Goal: Communication & Community: Answer question/provide support

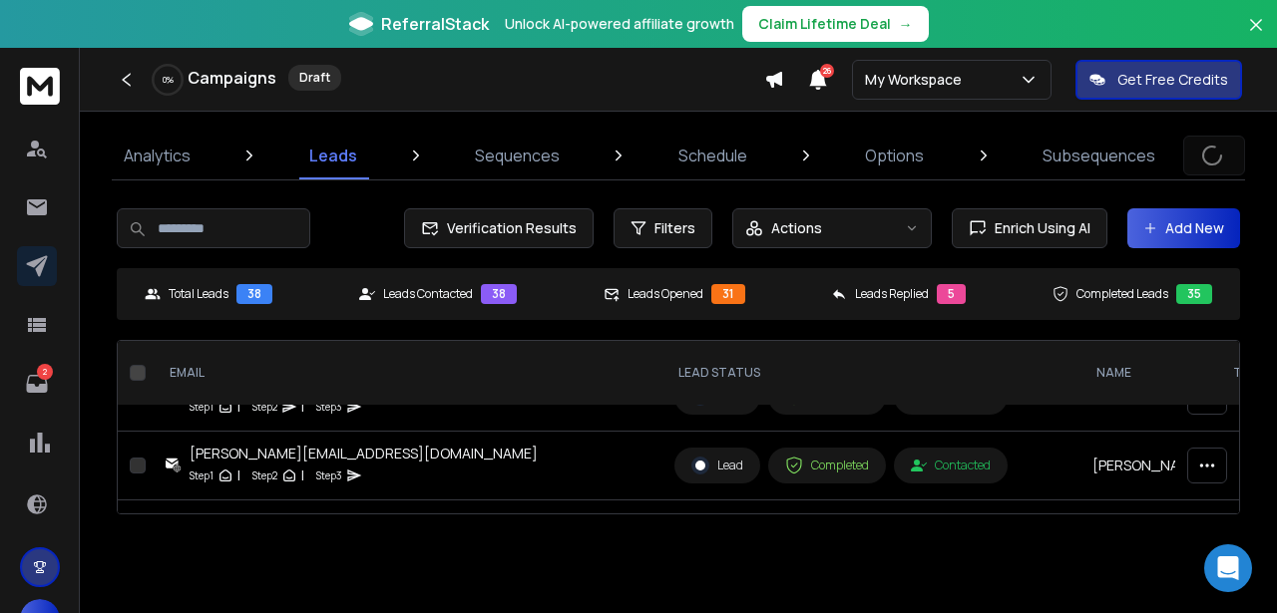
scroll to position [115, 0]
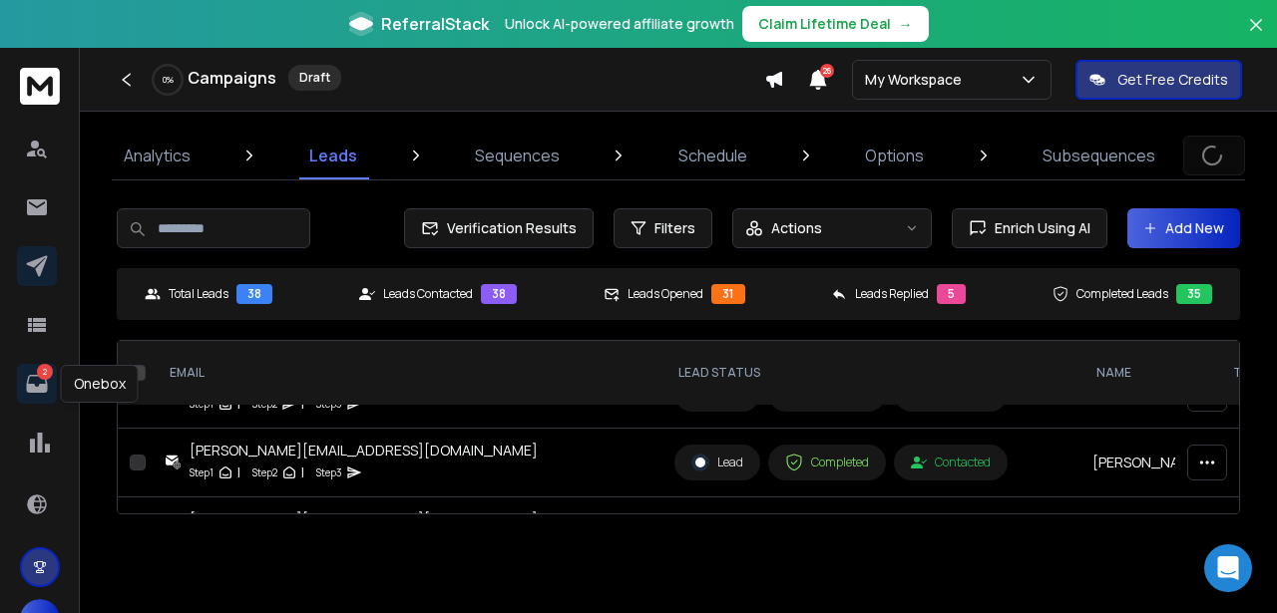
click at [30, 385] on icon at bounding box center [36, 384] width 21 height 18
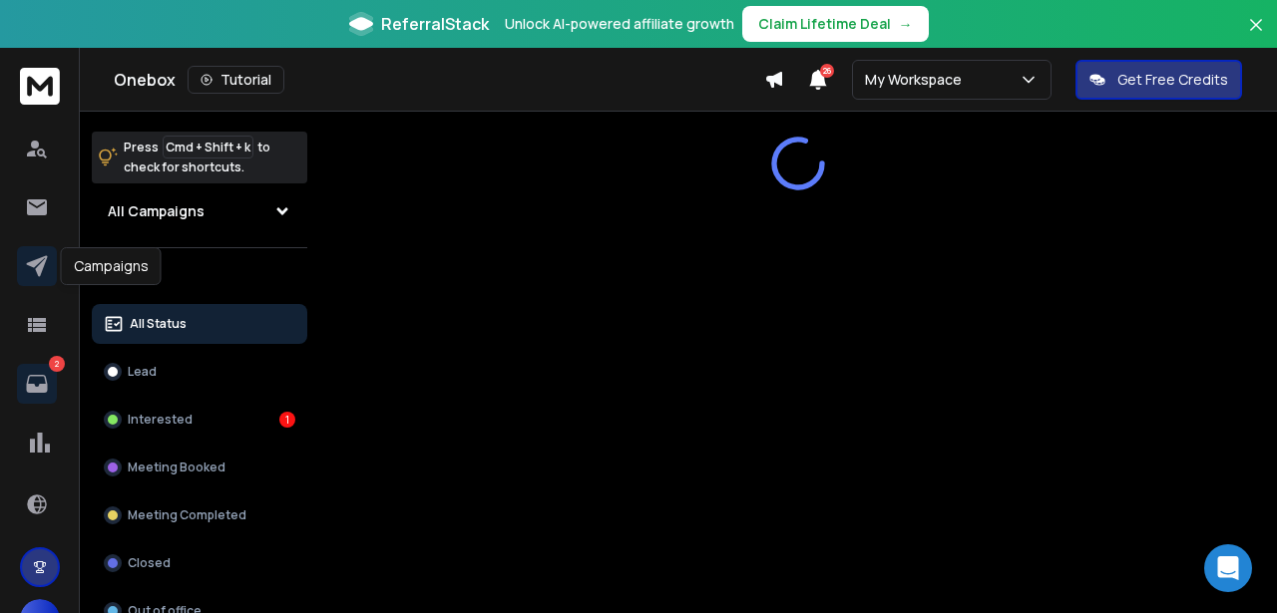
click at [39, 272] on icon at bounding box center [36, 266] width 21 height 21
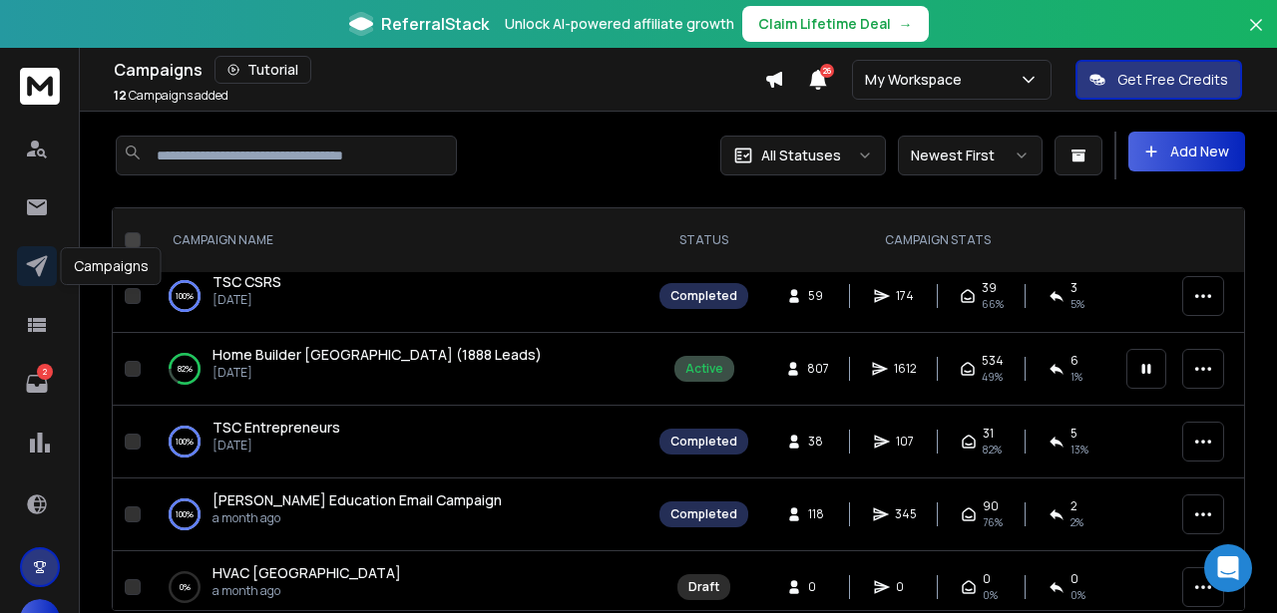
scroll to position [158, 0]
click at [318, 297] on div "100 % TSC CSRS [DATE]" at bounding box center [398, 297] width 459 height 48
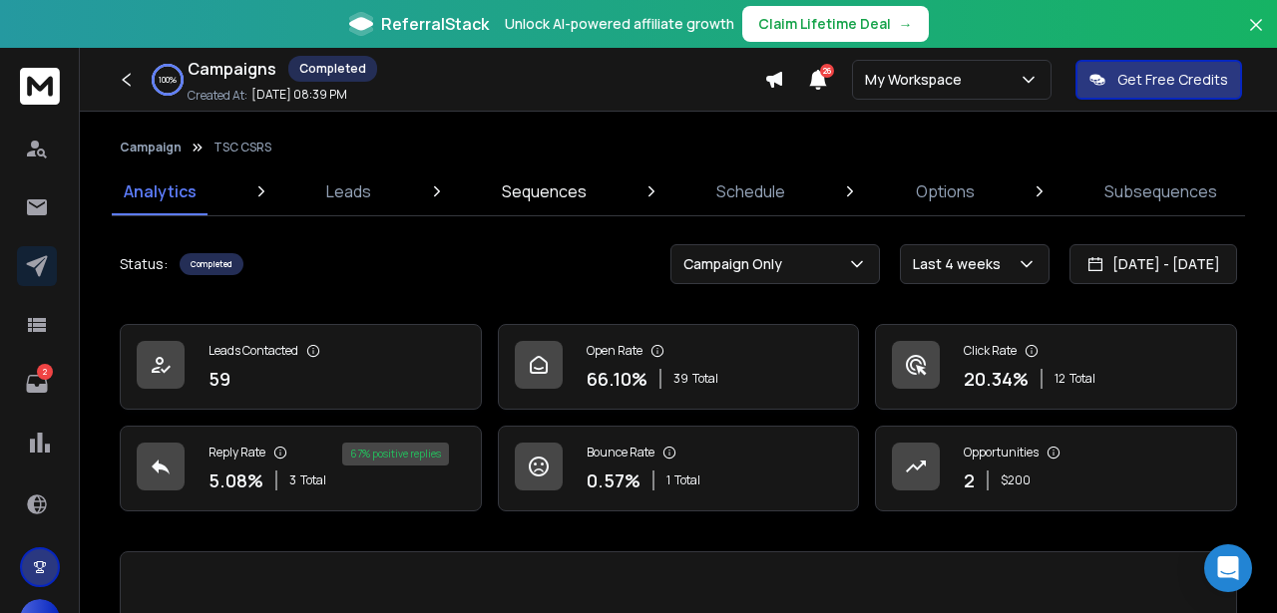
click at [537, 196] on p "Sequences" at bounding box center [544, 192] width 85 height 24
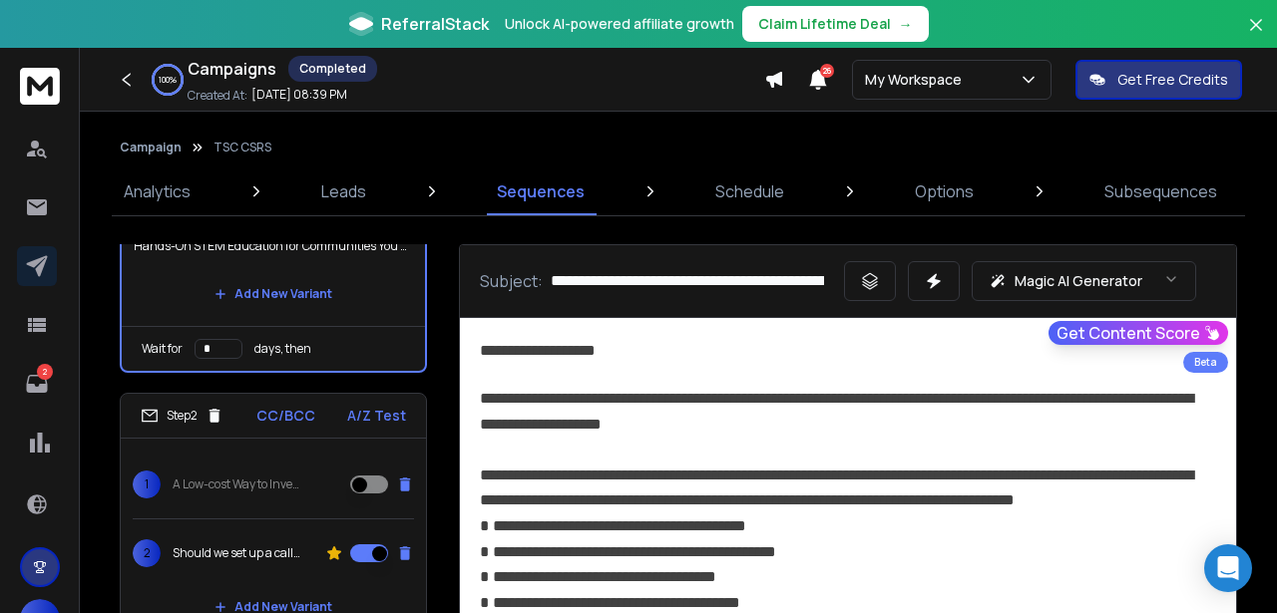
scroll to position [90, 0]
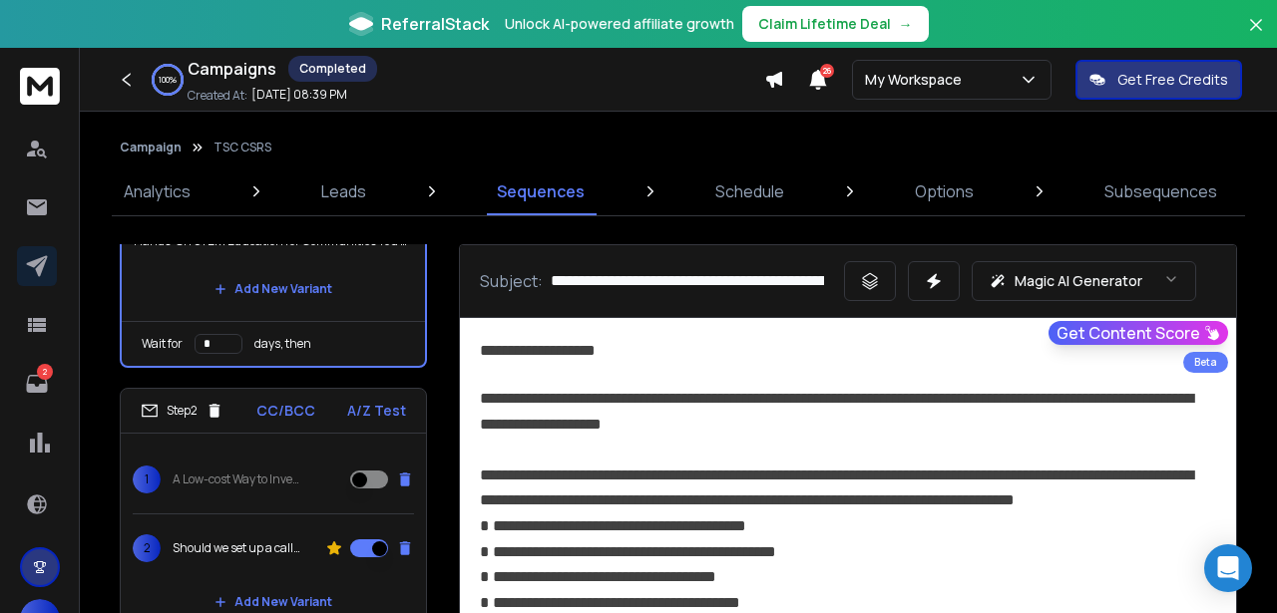
click at [234, 556] on p "Should we set up a call for us?" at bounding box center [237, 549] width 128 height 16
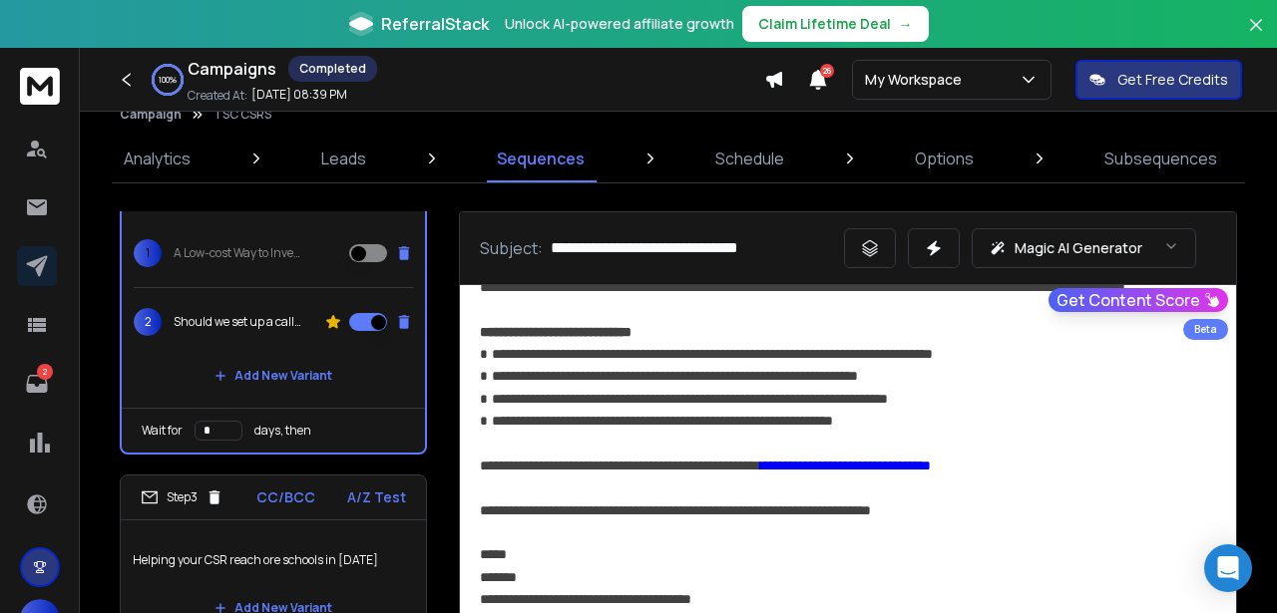
scroll to position [37, 0]
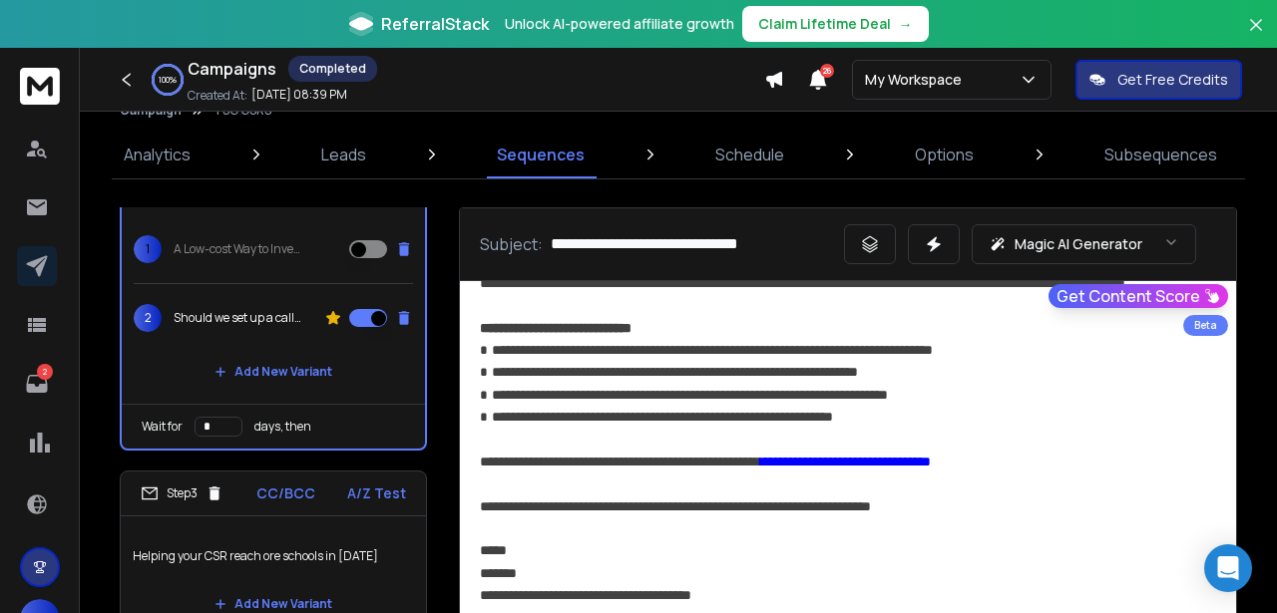
click at [268, 555] on p "Helping your CSR reach ore schools in [DATE]" at bounding box center [273, 557] width 281 height 56
type input "**********"
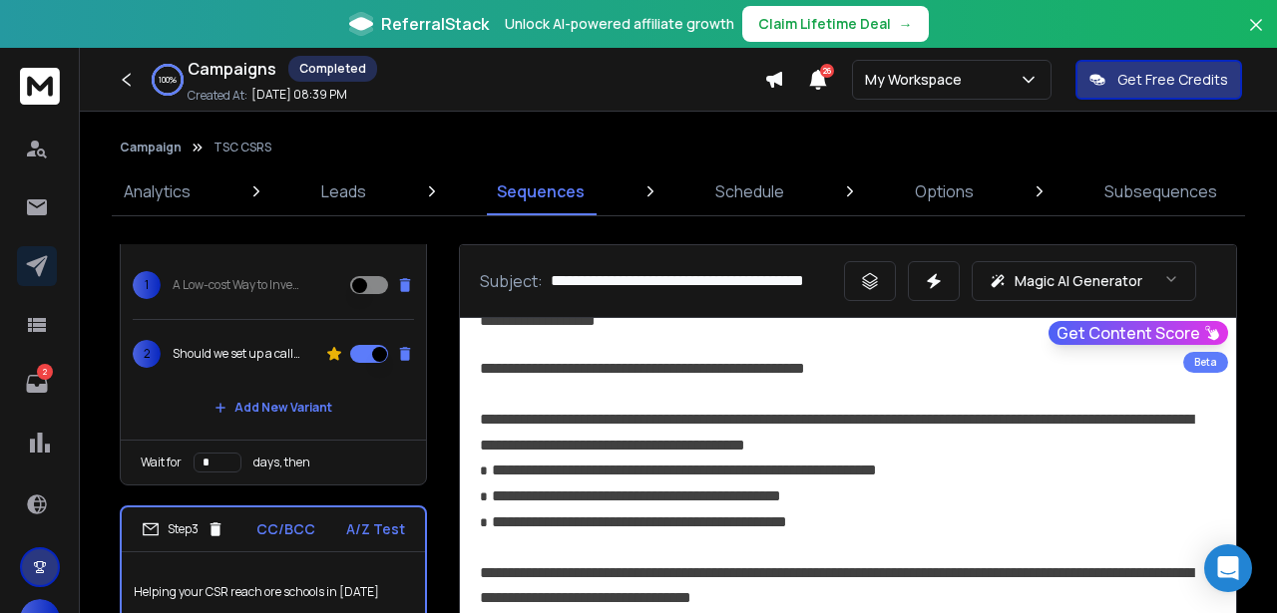
scroll to position [0, 0]
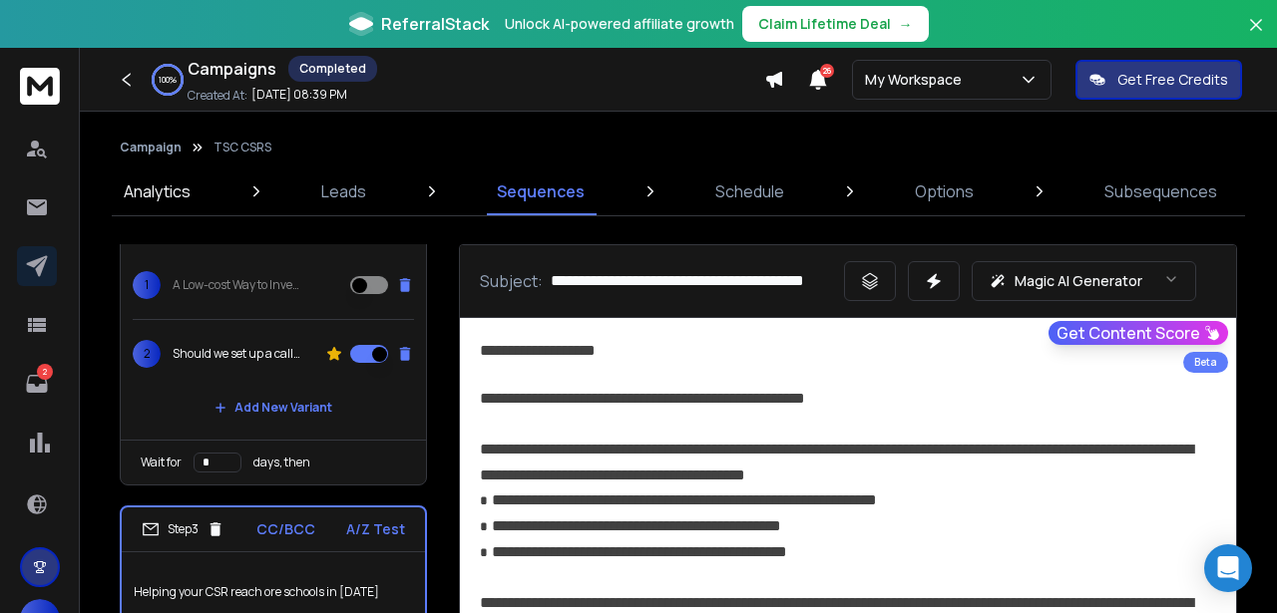
click at [178, 188] on p "Analytics" at bounding box center [157, 192] width 67 height 24
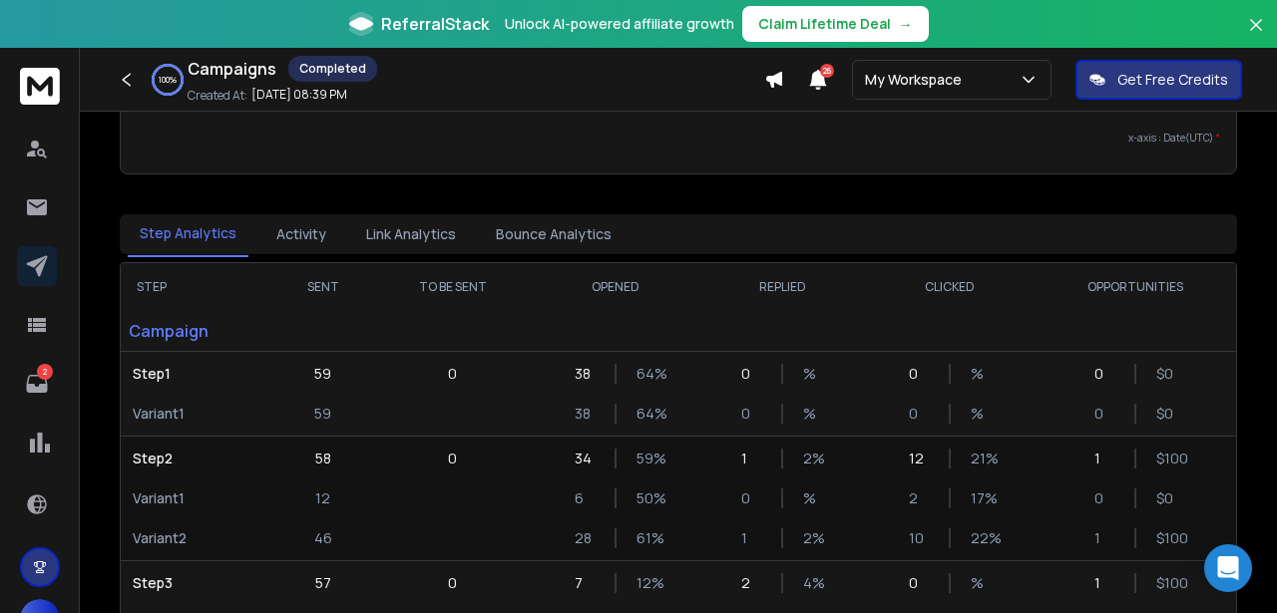
scroll to position [869, 0]
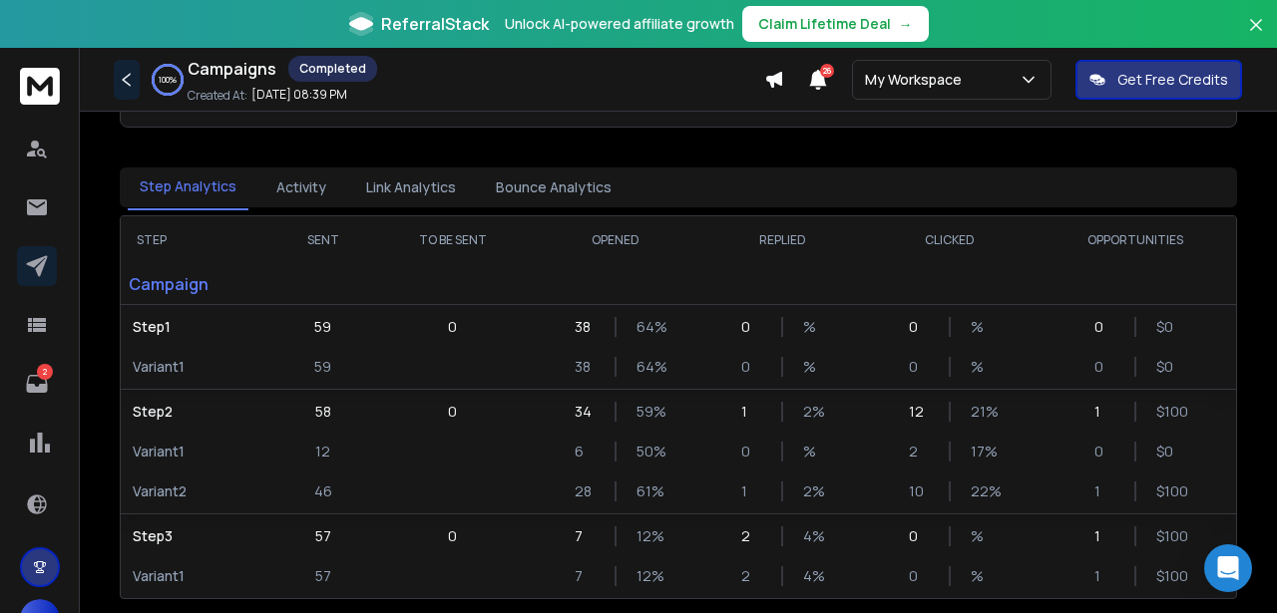
click at [125, 81] on icon at bounding box center [126, 79] width 8 height 13
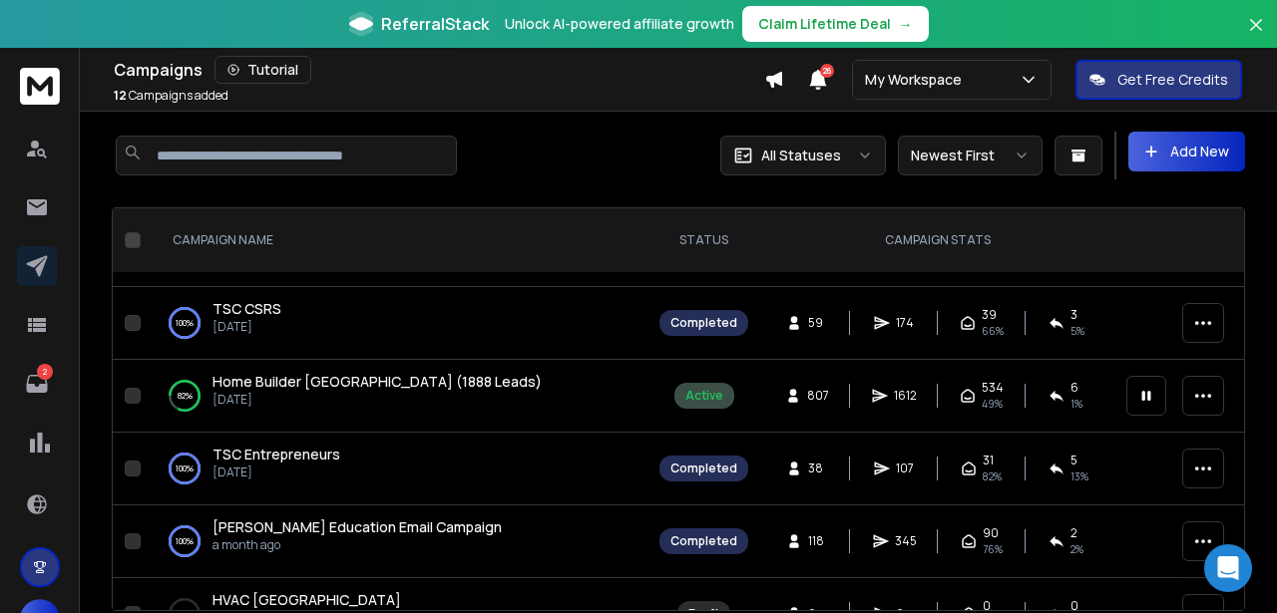
scroll to position [134, 0]
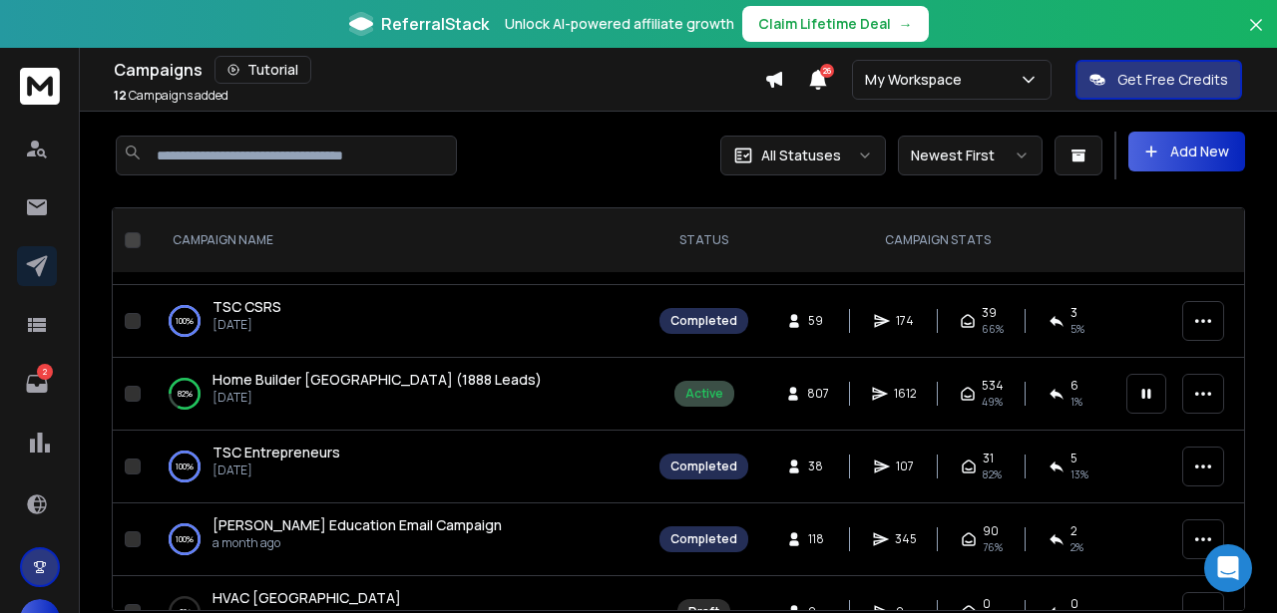
click at [320, 457] on span "TSC Entrepreneurs" at bounding box center [276, 452] width 128 height 19
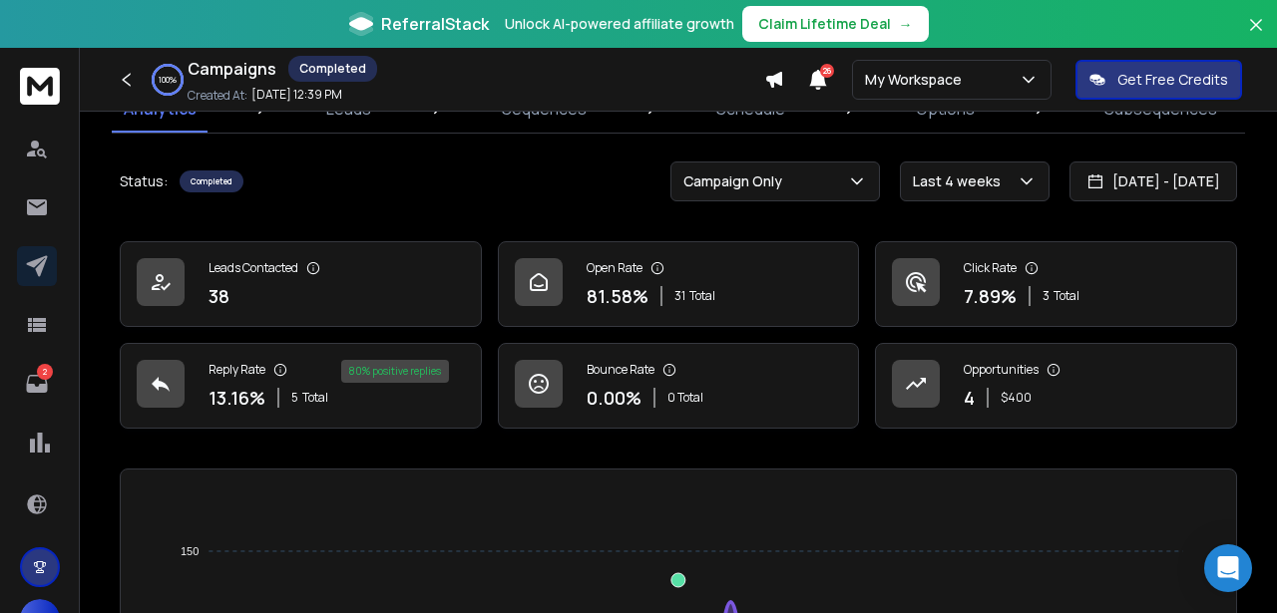
scroll to position [85, 0]
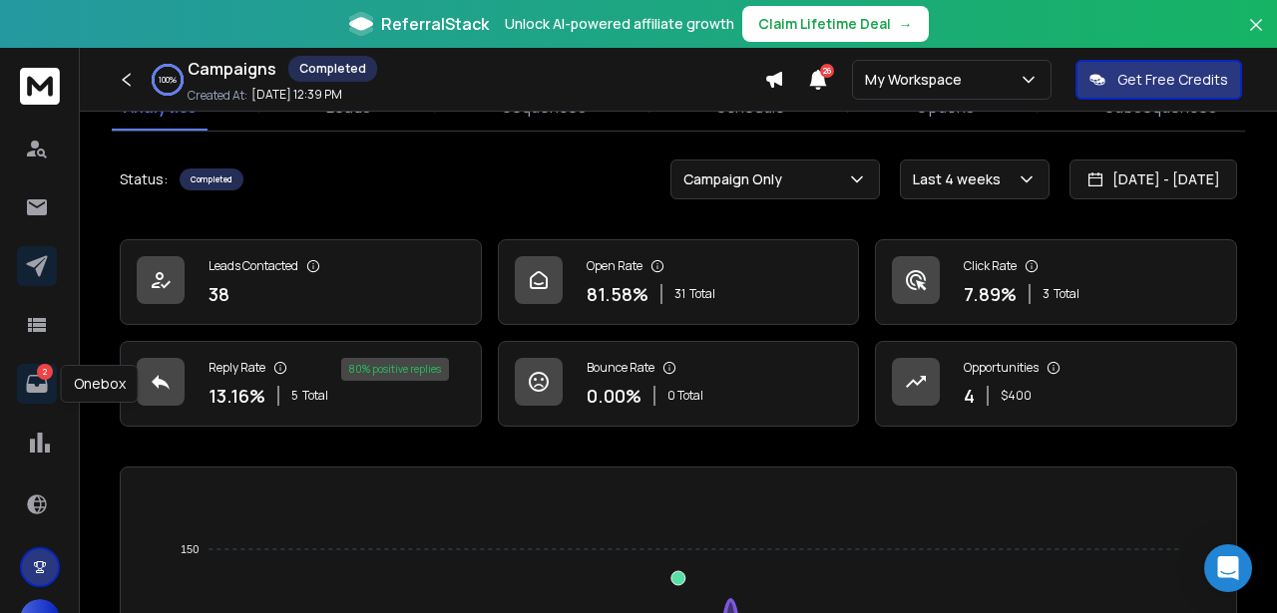
click at [38, 384] on icon at bounding box center [37, 384] width 24 height 24
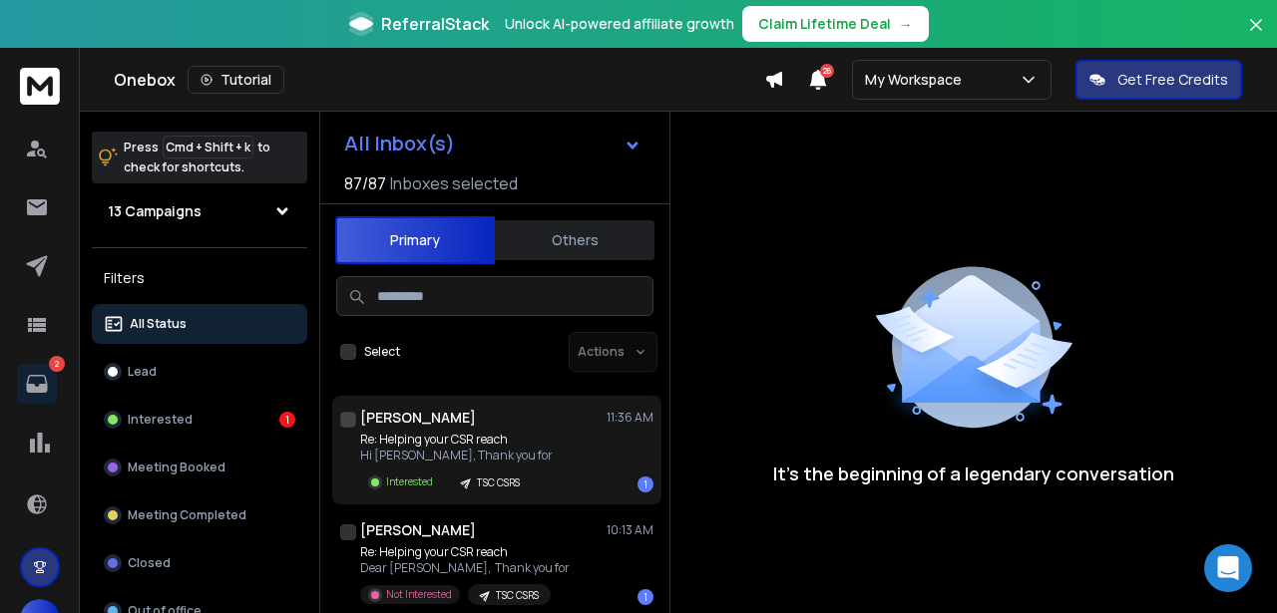
click at [551, 453] on div "Re: Helping your CSR reach Hi [PERSON_NAME], Thank you for Interested TSC CSRS 1" at bounding box center [506, 462] width 293 height 61
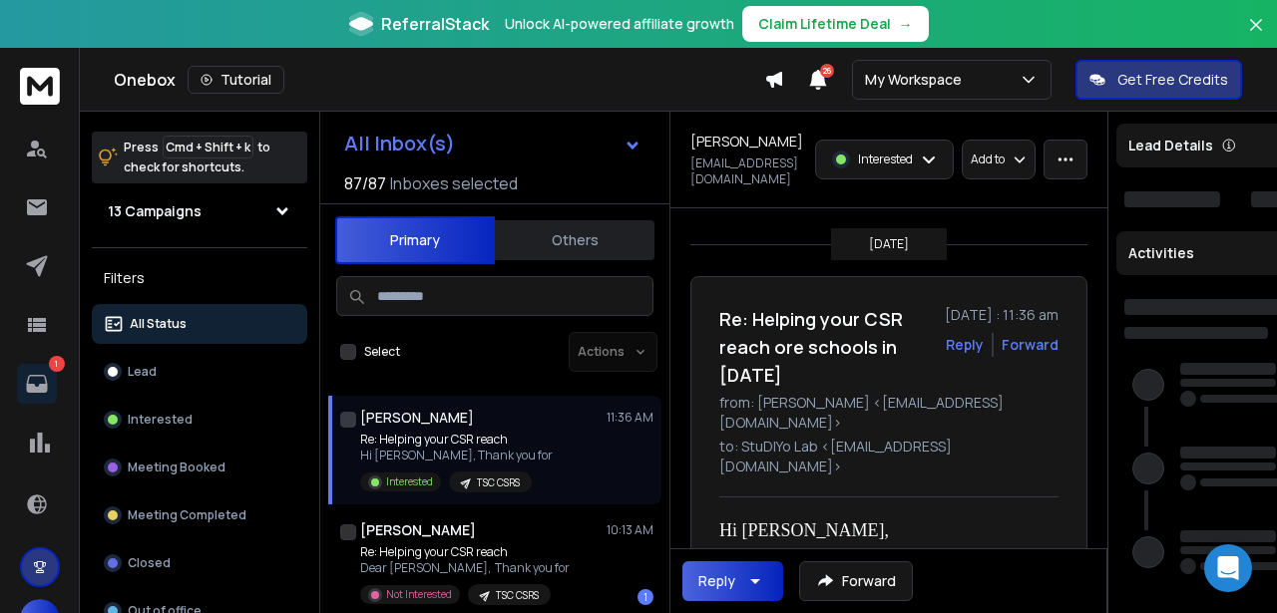
click at [565, 436] on div "Re: Helping your CSR reach Hi [PERSON_NAME], Thank you for Interested TSC CSRS" at bounding box center [506, 462] width 293 height 61
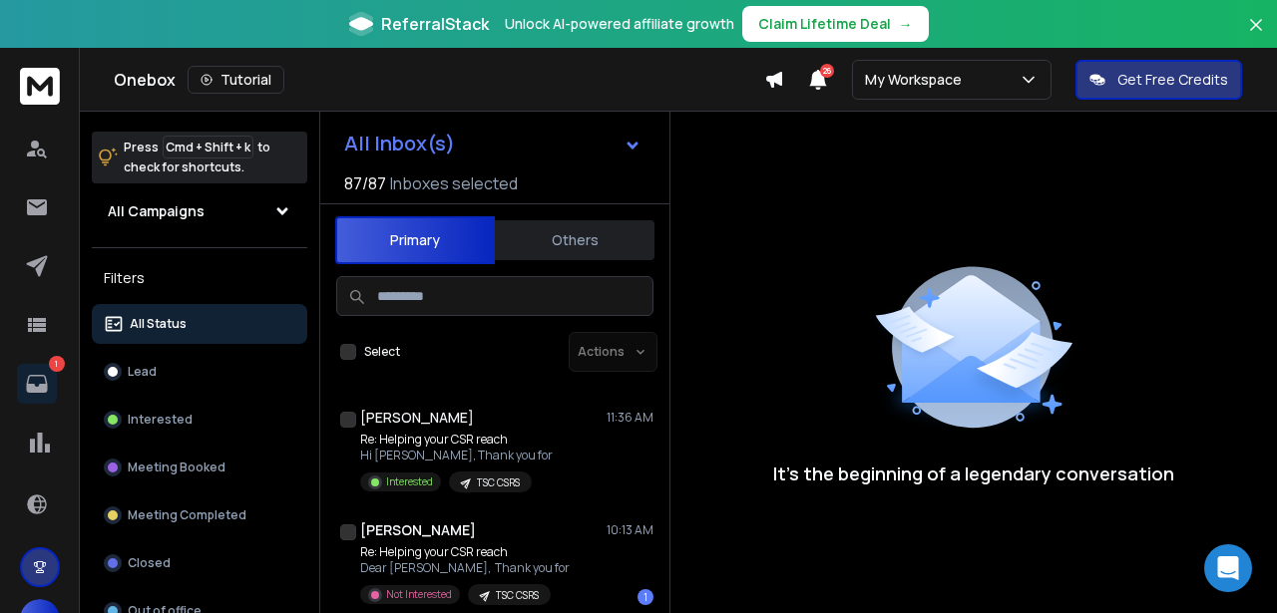
click at [149, 420] on p "Interested" at bounding box center [160, 420] width 65 height 16
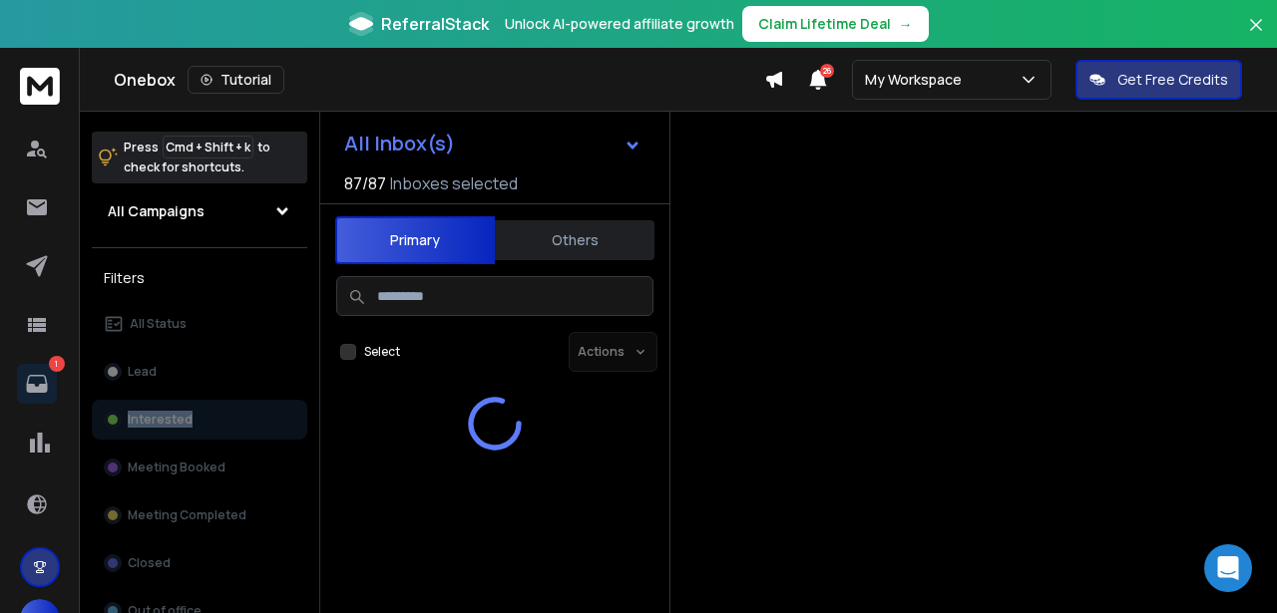
click at [149, 420] on div "All Status Lead Interested Meeting Booked Meeting Completed Closed Out of offic…" at bounding box center [199, 515] width 215 height 423
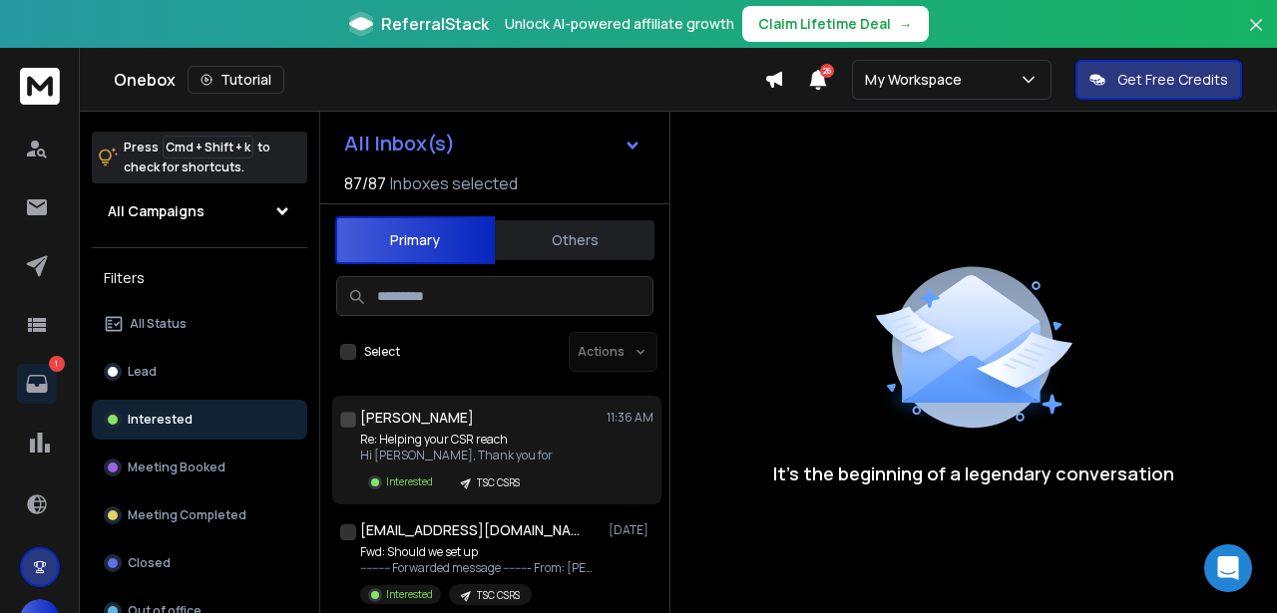
click at [547, 457] on div "Re: Helping your CSR reach Hi [PERSON_NAME], Thank you for Interested TSC CSRS" at bounding box center [506, 462] width 293 height 61
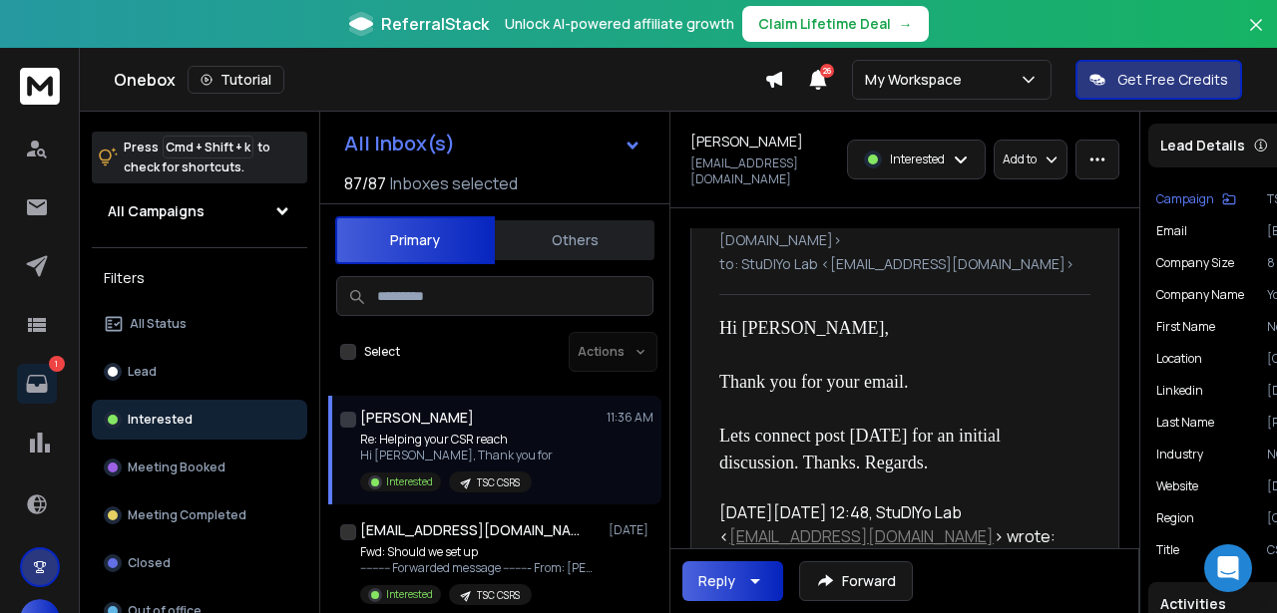
scroll to position [173, 0]
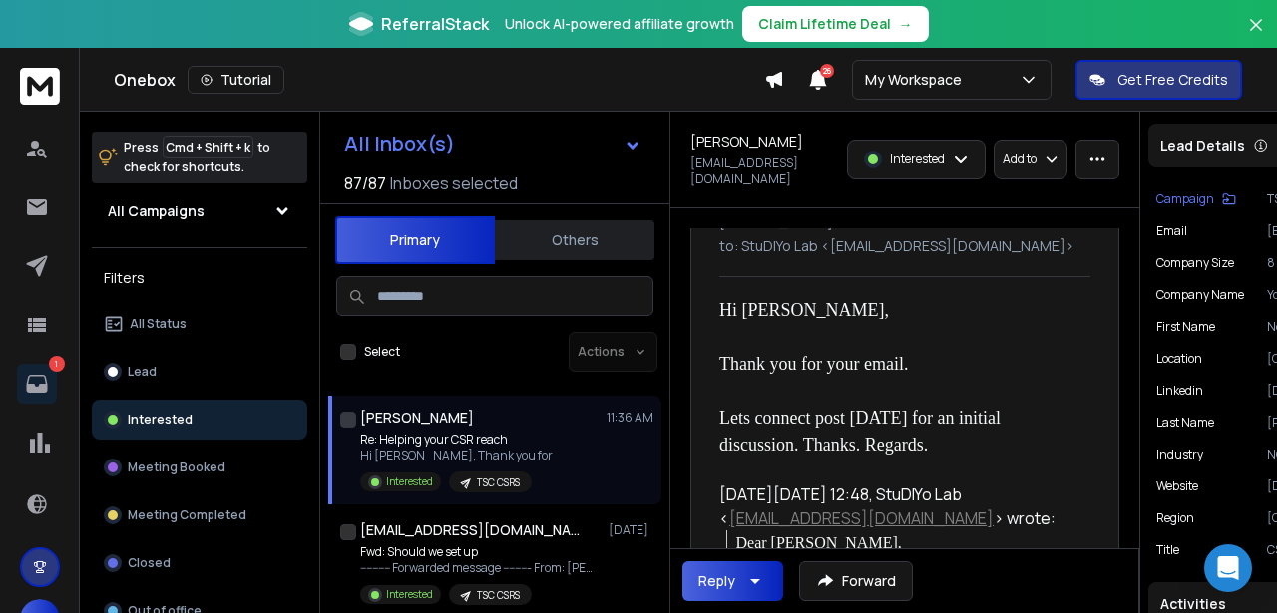
click at [1257, 27] on icon "Close banner" at bounding box center [1256, 25] width 12 height 12
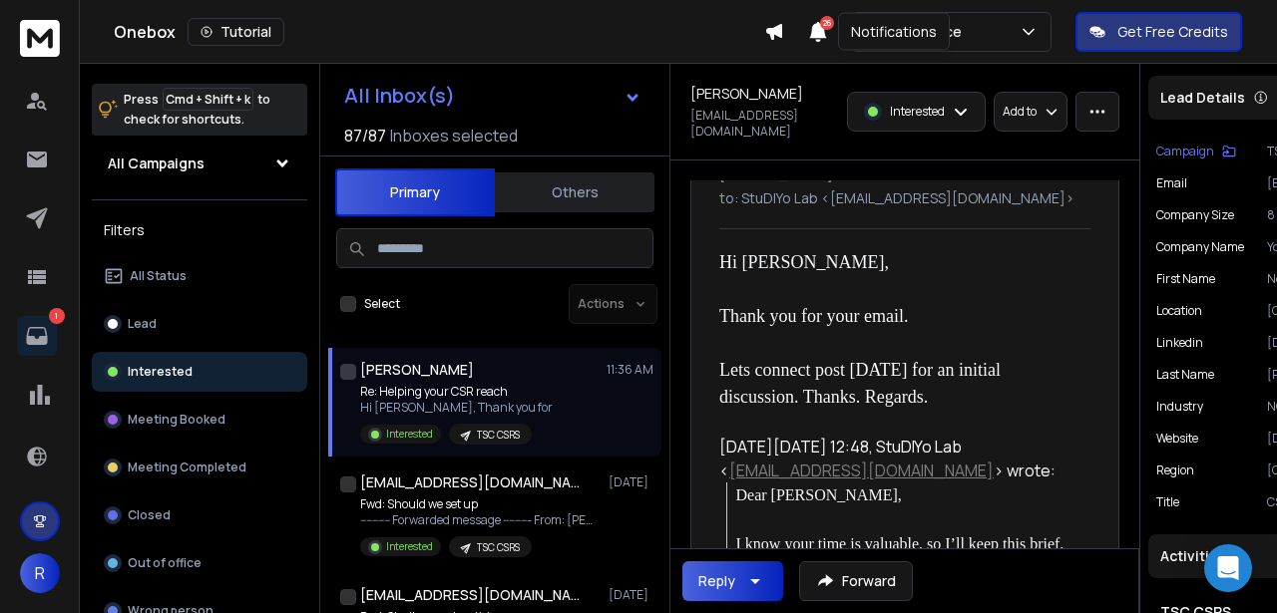
click at [828, 40] on icon at bounding box center [818, 32] width 20 height 20
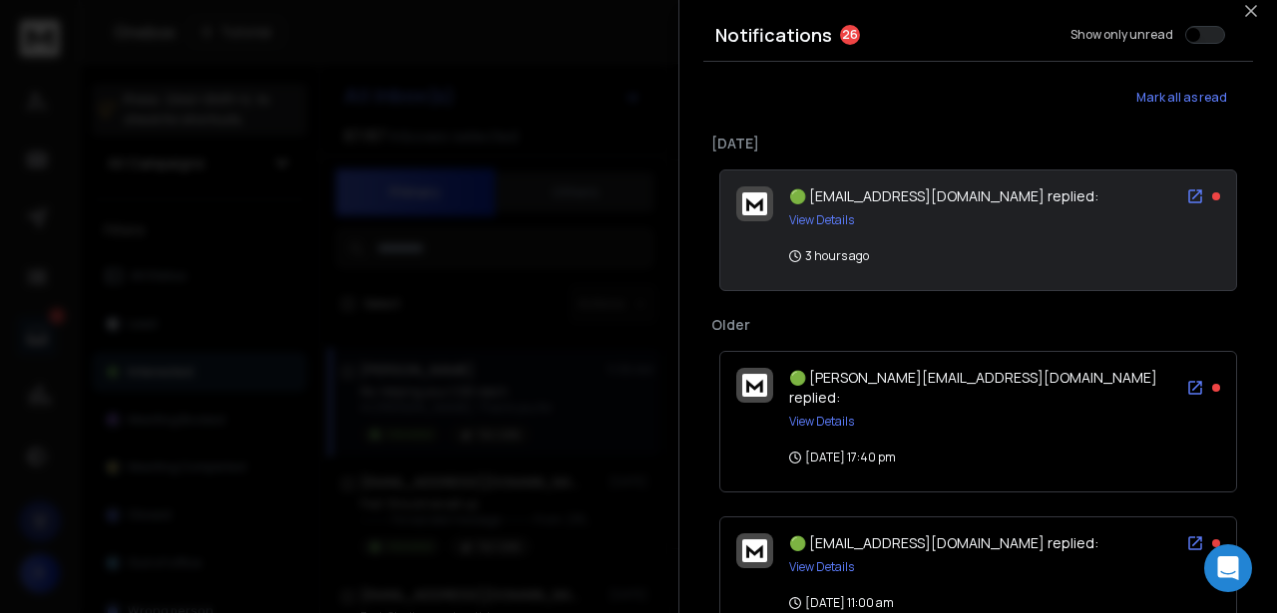
scroll to position [0, 0]
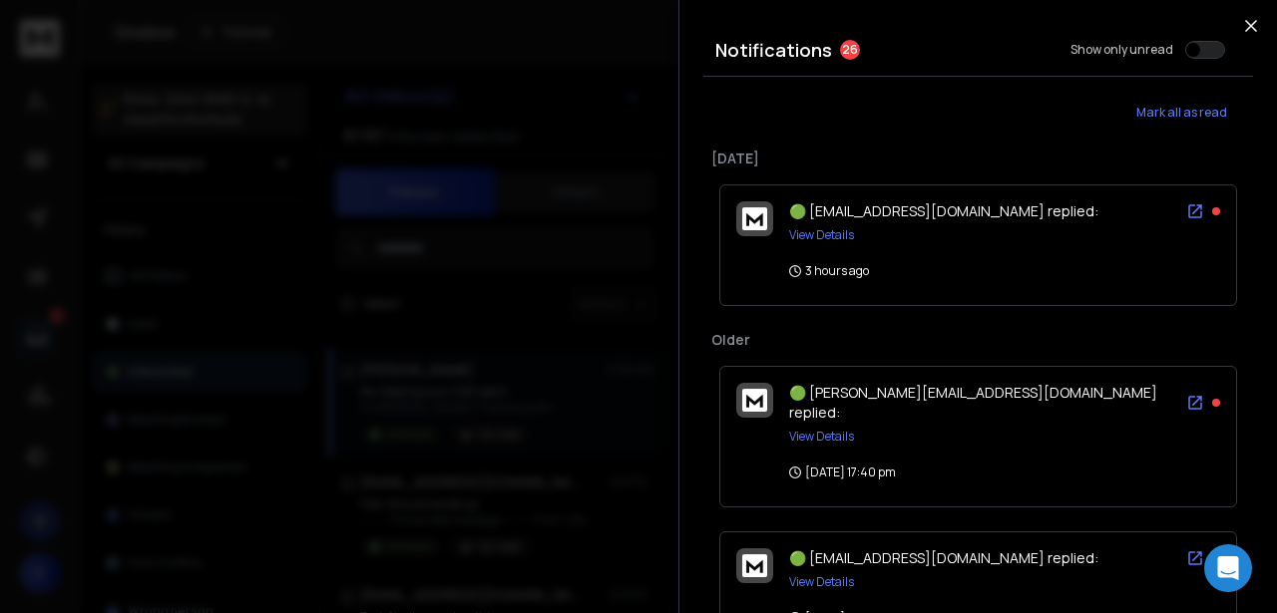
click at [1246, 29] on icon "button" at bounding box center [1251, 26] width 20 height 20
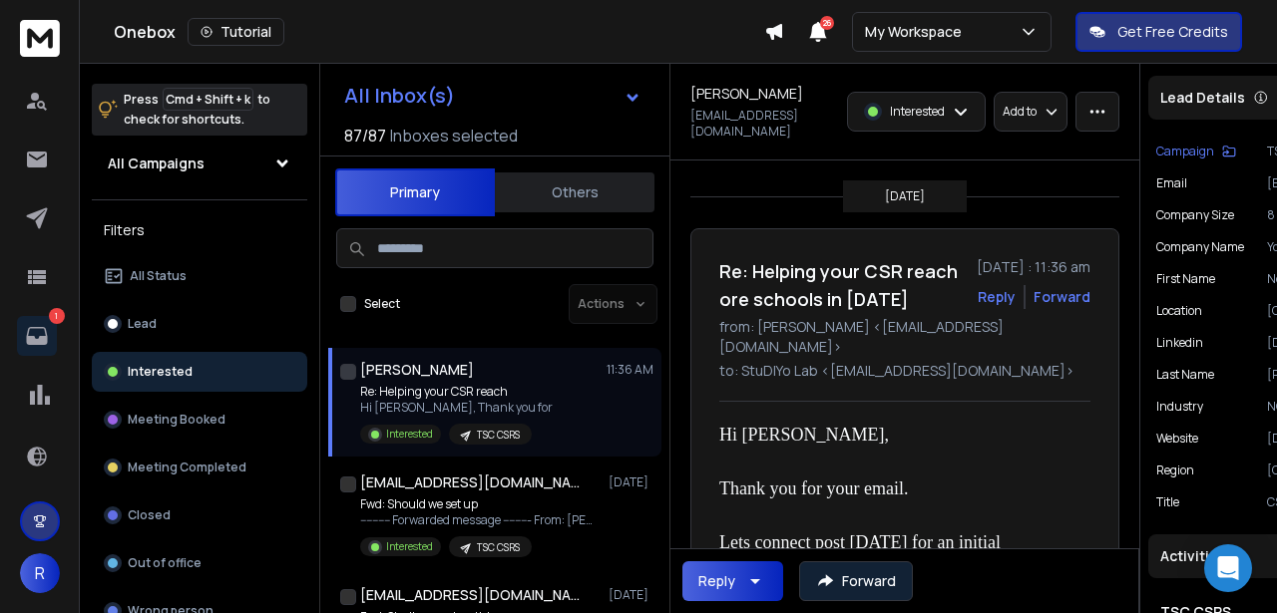
click at [853, 586] on button "Forward" at bounding box center [856, 582] width 114 height 40
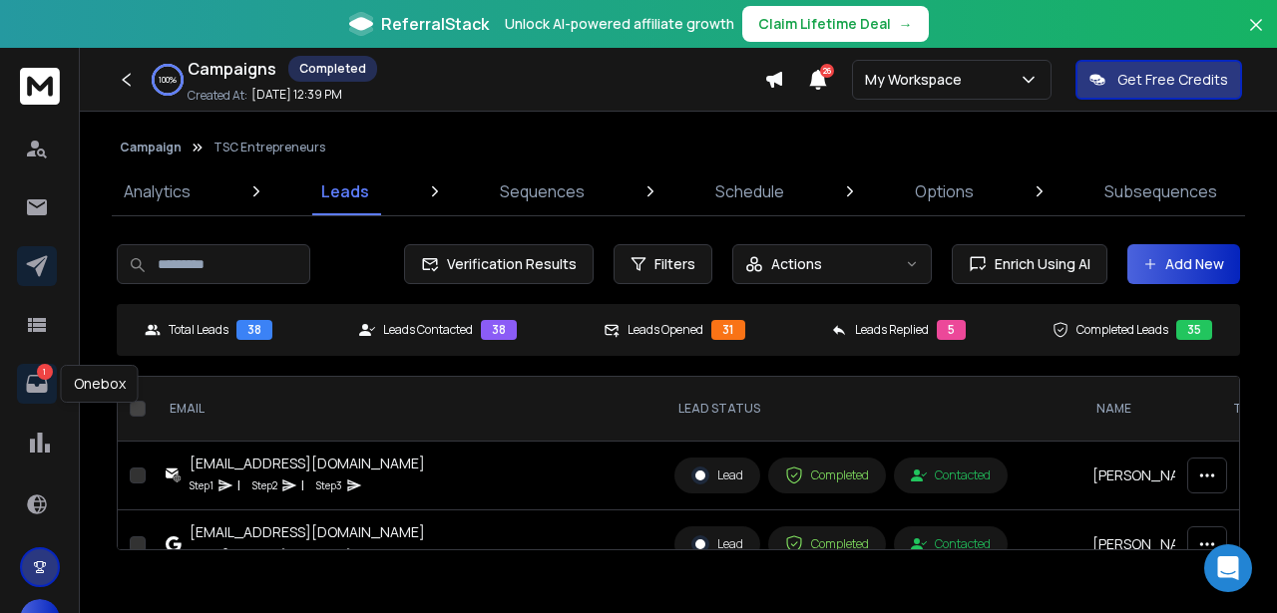
click at [44, 376] on p "1" at bounding box center [45, 372] width 16 height 16
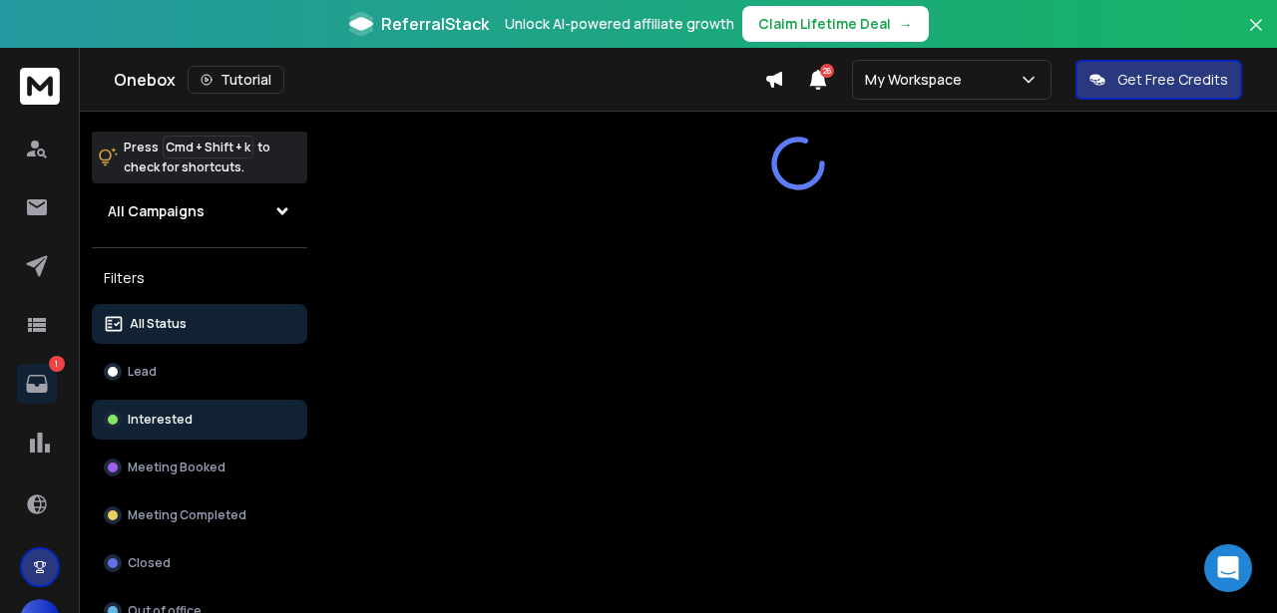
click at [181, 416] on p "Interested" at bounding box center [160, 420] width 65 height 16
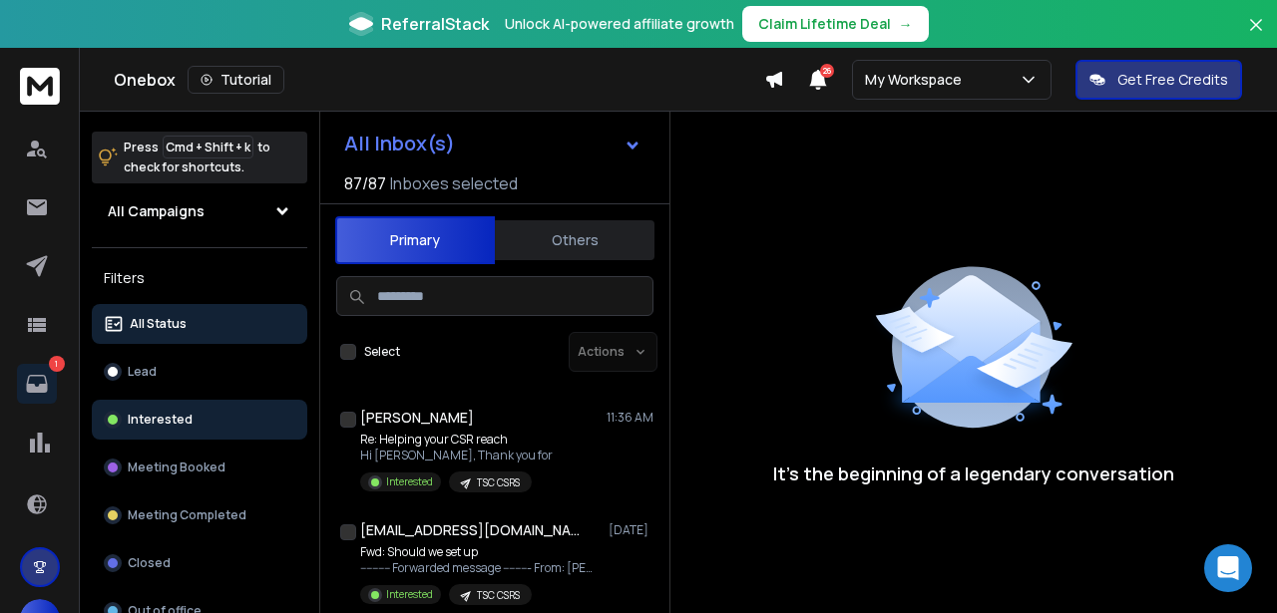
click at [164, 316] on p "All Status" at bounding box center [158, 324] width 57 height 16
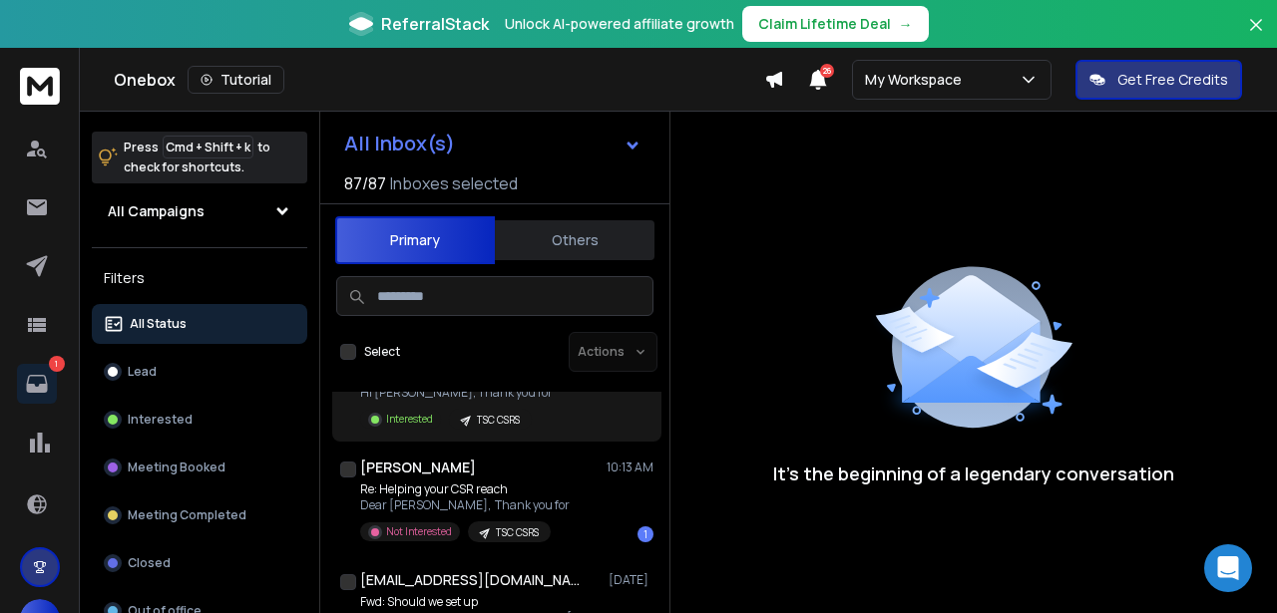
scroll to position [65, 0]
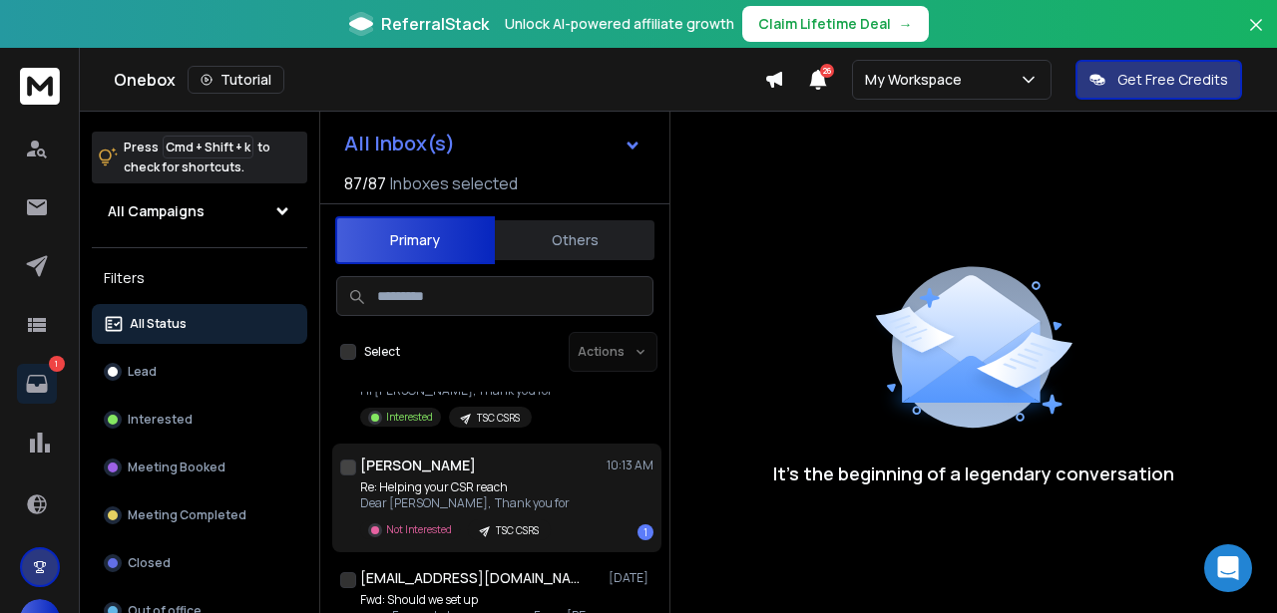
click at [554, 502] on p "Dear [PERSON_NAME], Thank you for" at bounding box center [464, 504] width 209 height 16
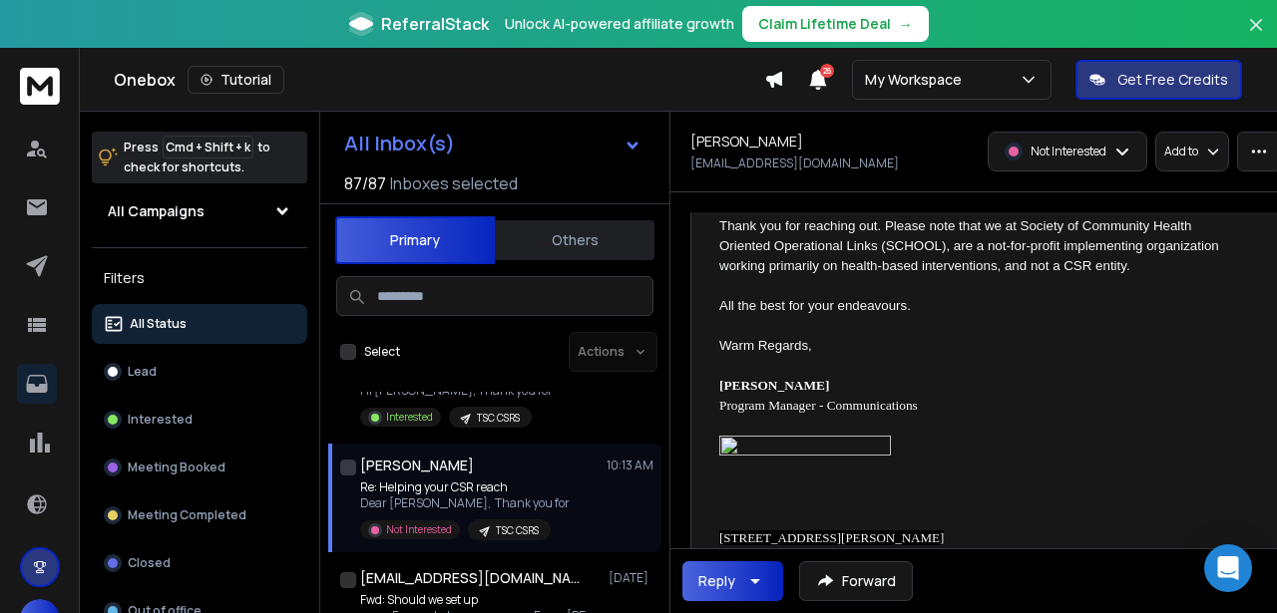
scroll to position [0, 0]
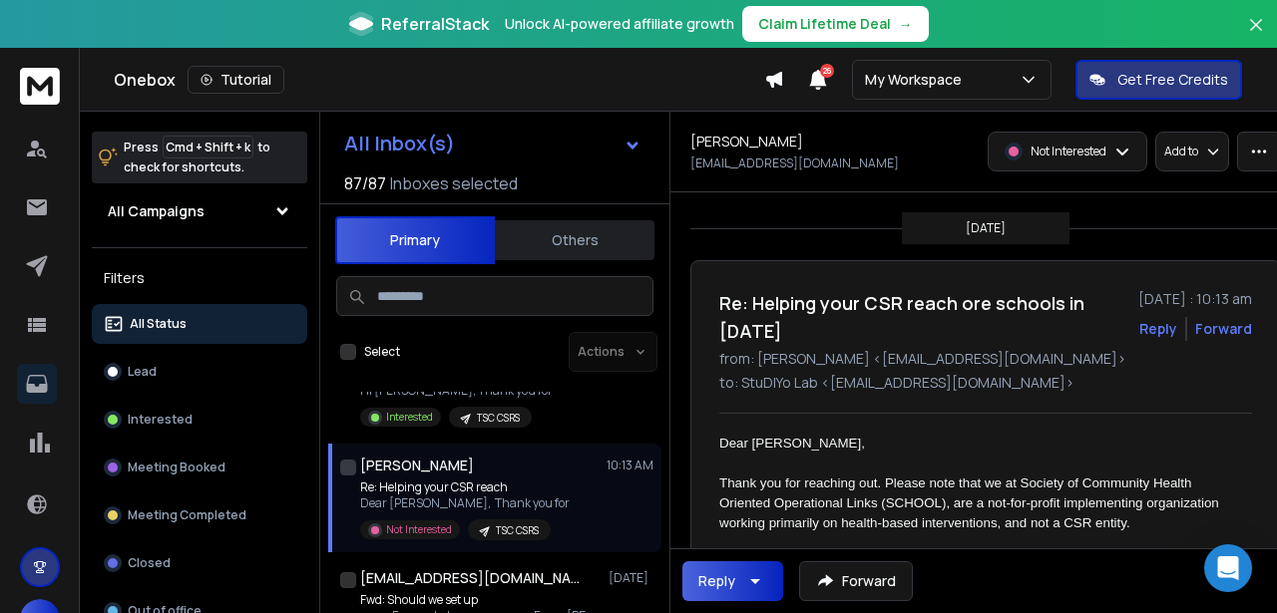
click at [521, 374] on div "Select Actions Neha S Chaudhry 11:36 AM Re: Helping your CSR reach Hi Kate, Tha…" at bounding box center [494, 557] width 349 height 578
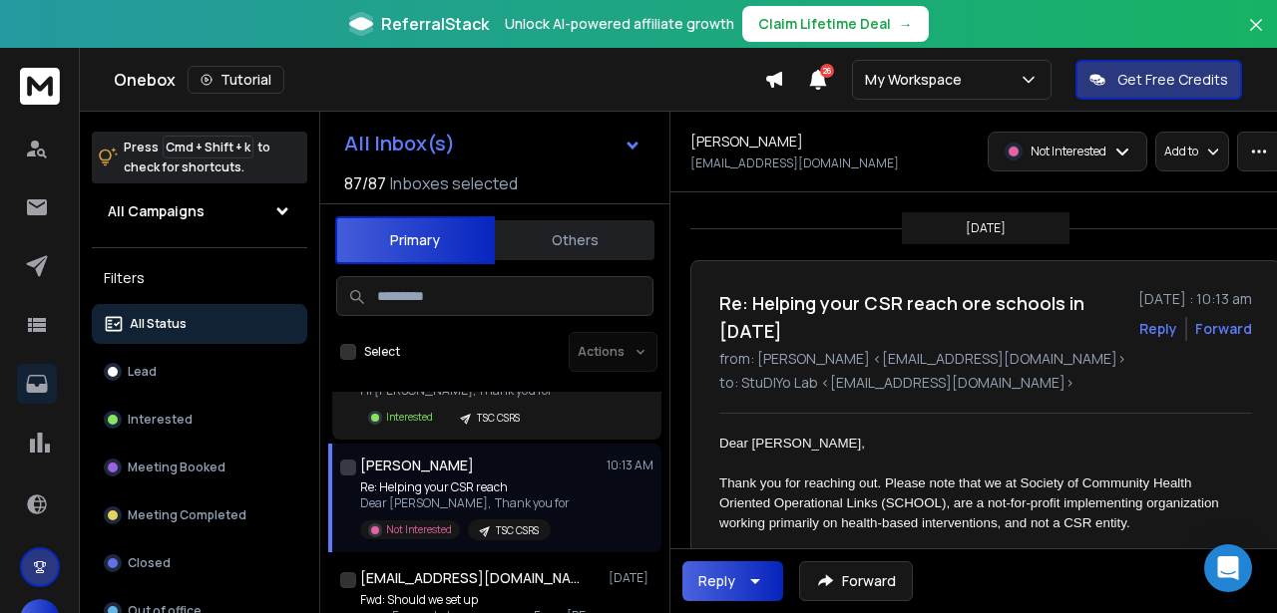
click at [581, 414] on div "Re: Helping your CSR reach Hi [PERSON_NAME], Thank you for Interested TSC CSRS" at bounding box center [506, 397] width 293 height 61
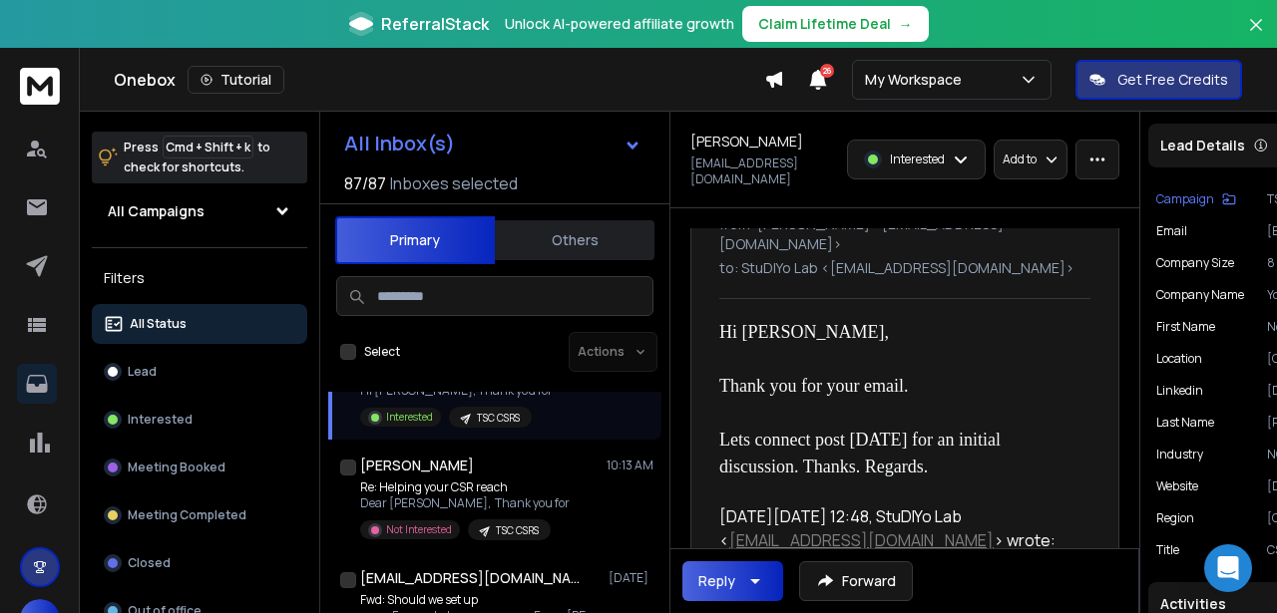
scroll to position [164, 0]
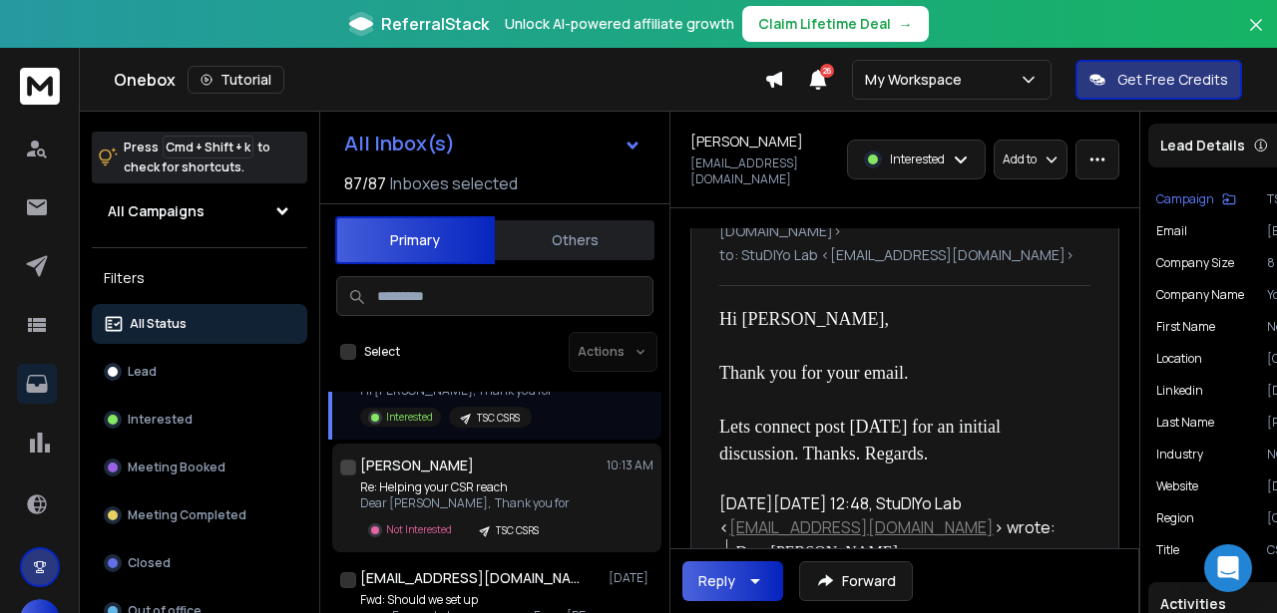
click at [421, 527] on p "Not Interested" at bounding box center [419, 530] width 66 height 15
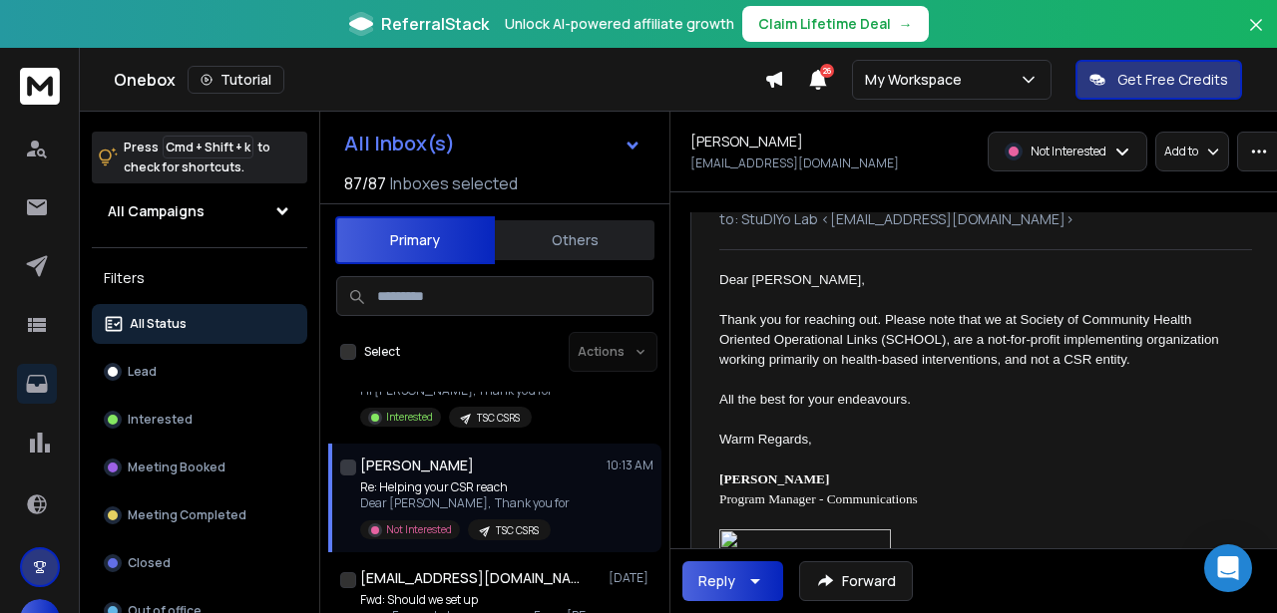
click at [421, 527] on p "Not Interested" at bounding box center [419, 530] width 66 height 15
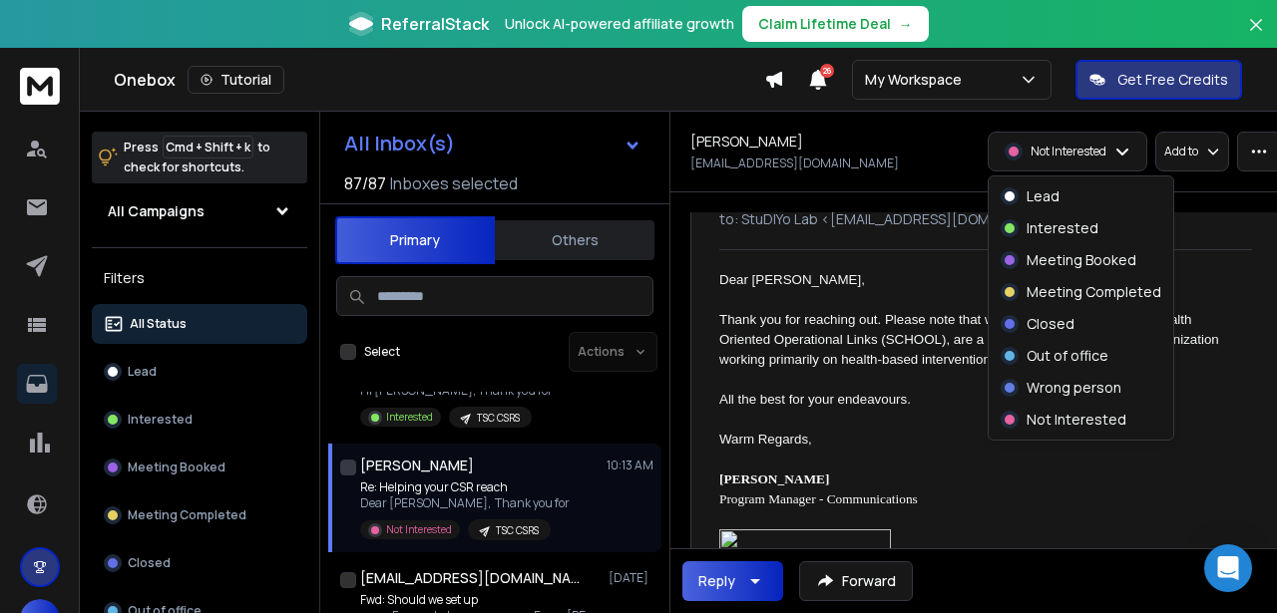
click at [1087, 154] on p "Not Interested" at bounding box center [1068, 152] width 76 height 16
click at [1060, 390] on p "Wrong person" at bounding box center [1073, 388] width 95 height 20
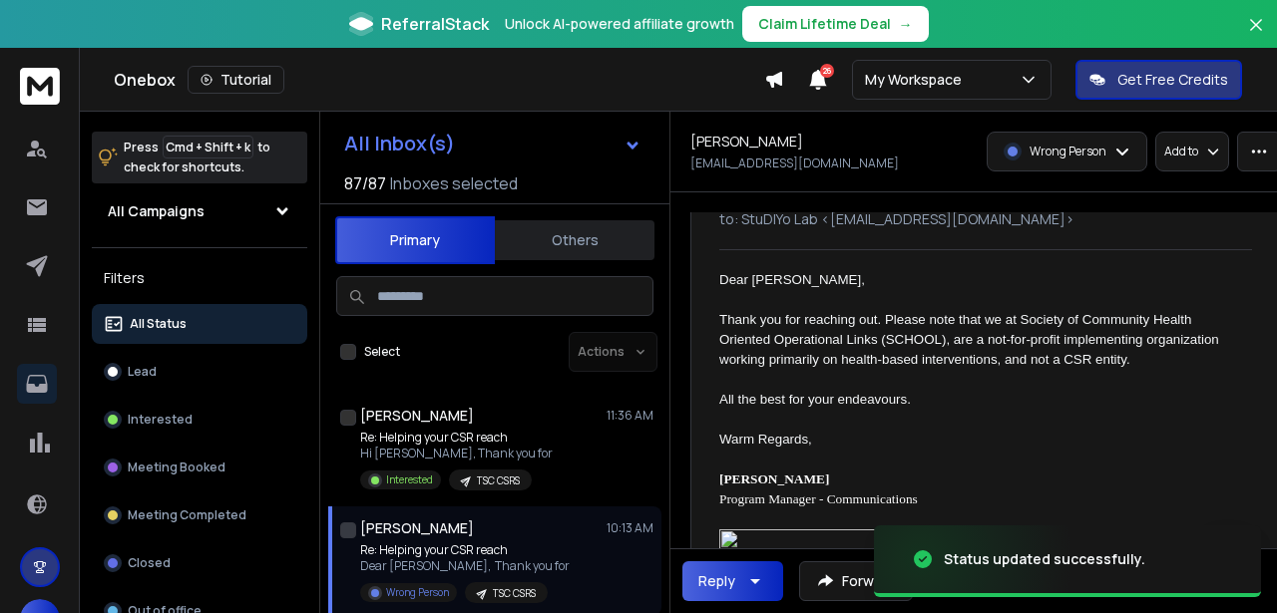
scroll to position [1, 0]
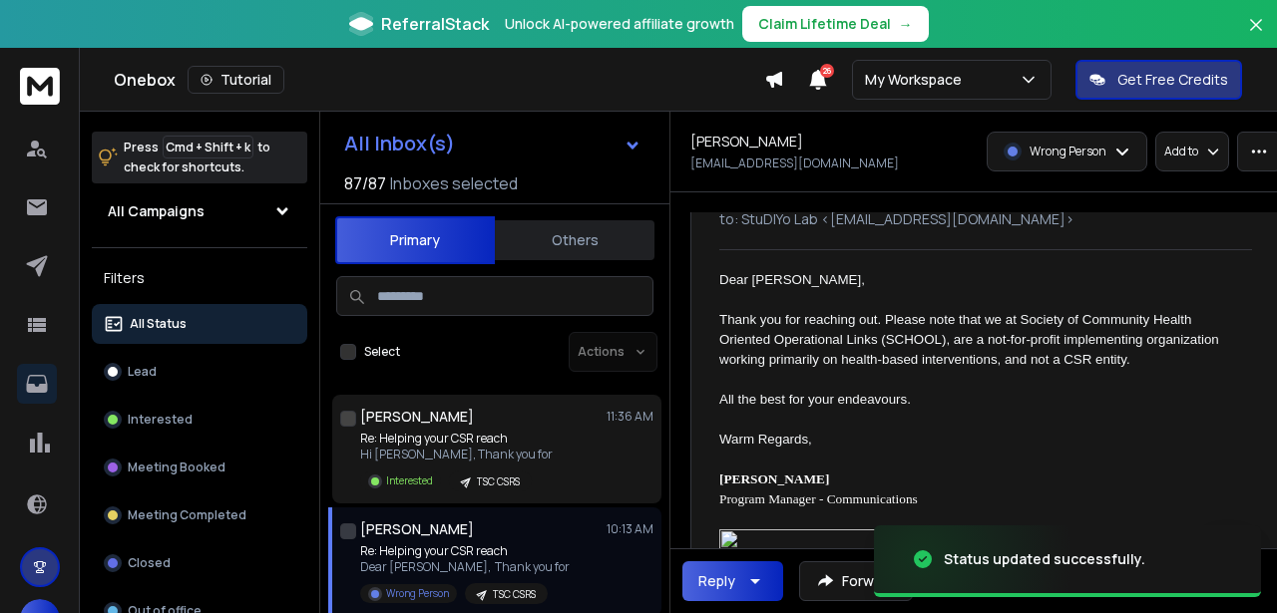
click at [567, 460] on div "Re: Helping your CSR reach Hi [PERSON_NAME], Thank you for Interested TSC CSRS" at bounding box center [506, 461] width 293 height 61
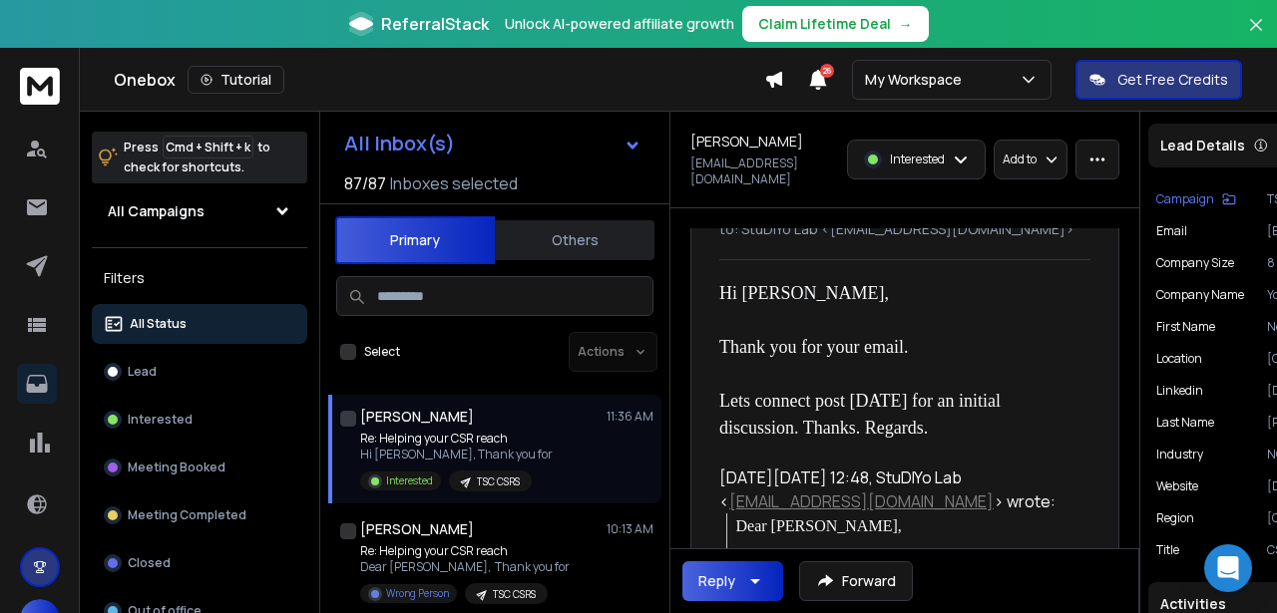
scroll to position [191, 0]
click at [833, 584] on button "Forward" at bounding box center [856, 582] width 114 height 40
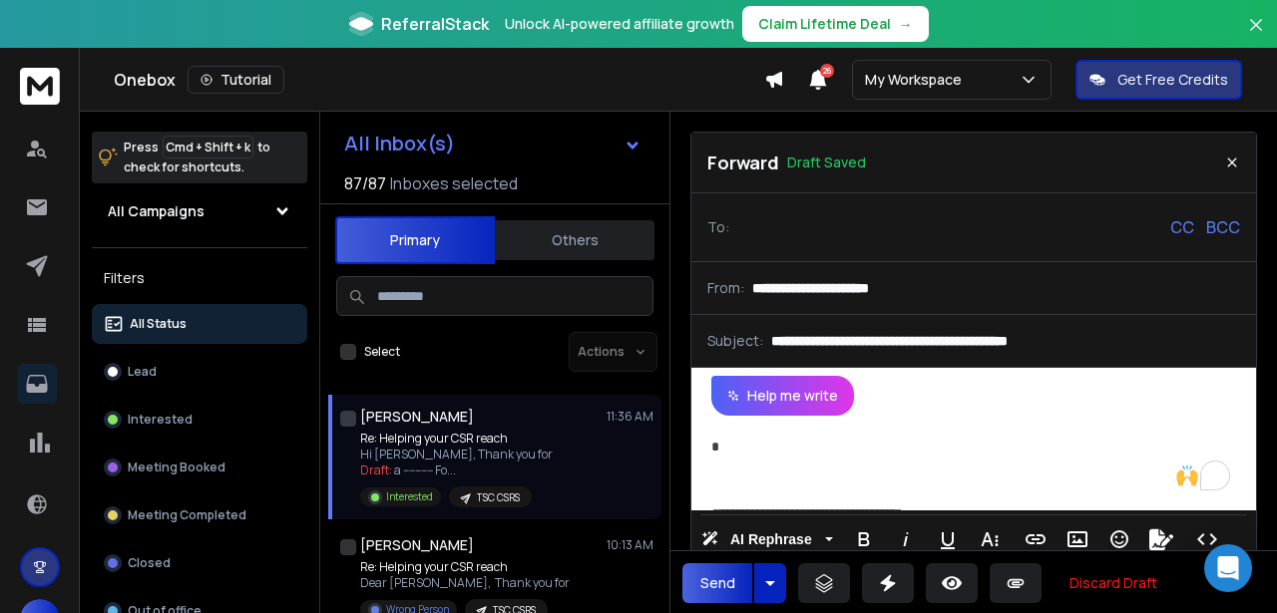
click at [815, 232] on input at bounding box center [807, 227] width 140 height 36
type input "**********"
click at [931, 236] on div at bounding box center [949, 227] width 425 height 36
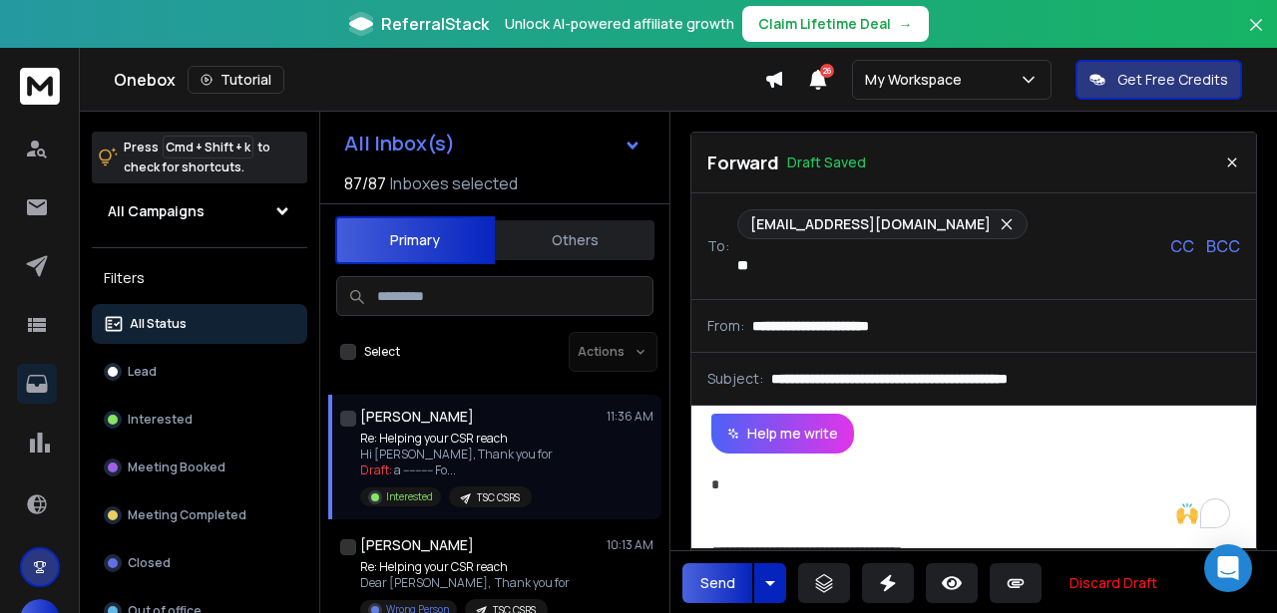
type input "*"
